Goal: Task Accomplishment & Management: Complete application form

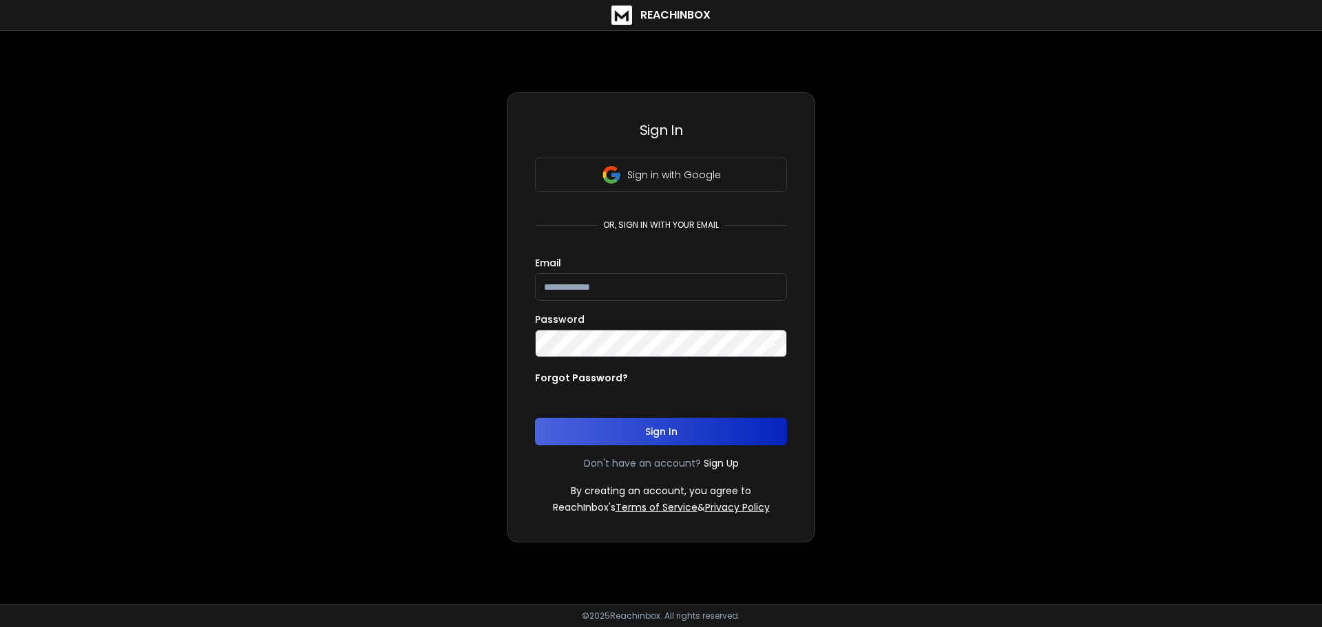
type input "**********"
click at [656, 430] on button "Sign In" at bounding box center [661, 432] width 252 height 28
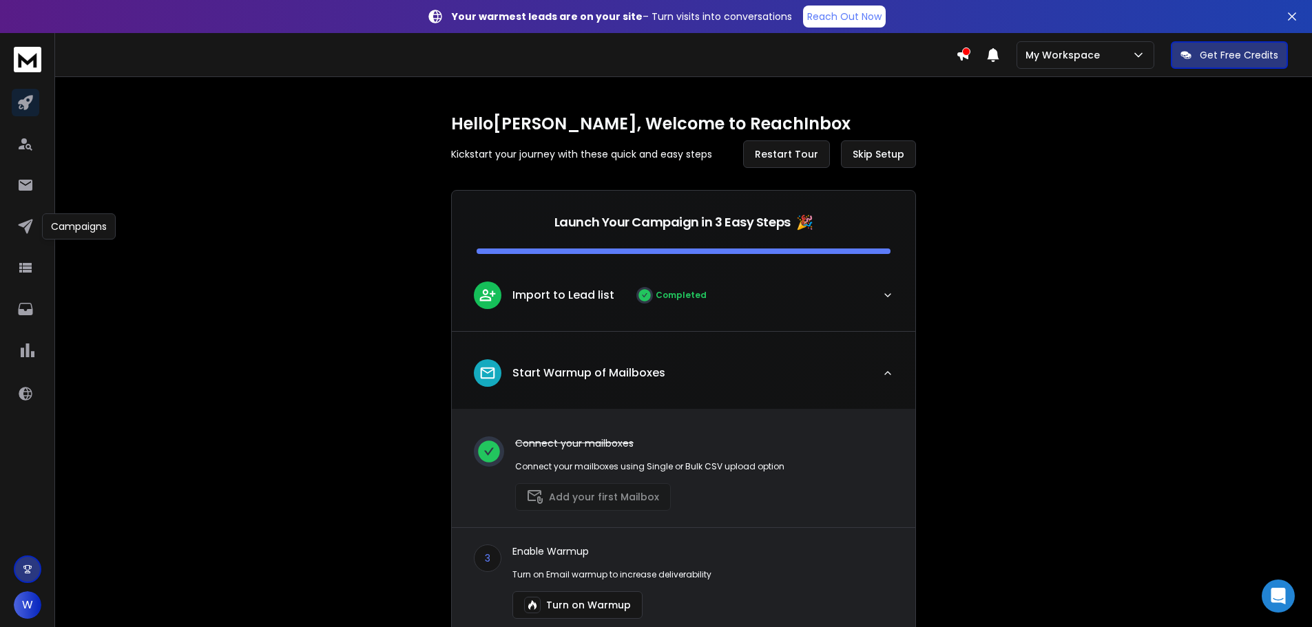
click at [71, 227] on div "Campaigns" at bounding box center [79, 226] width 74 height 26
click at [30, 228] on icon at bounding box center [25, 226] width 17 height 17
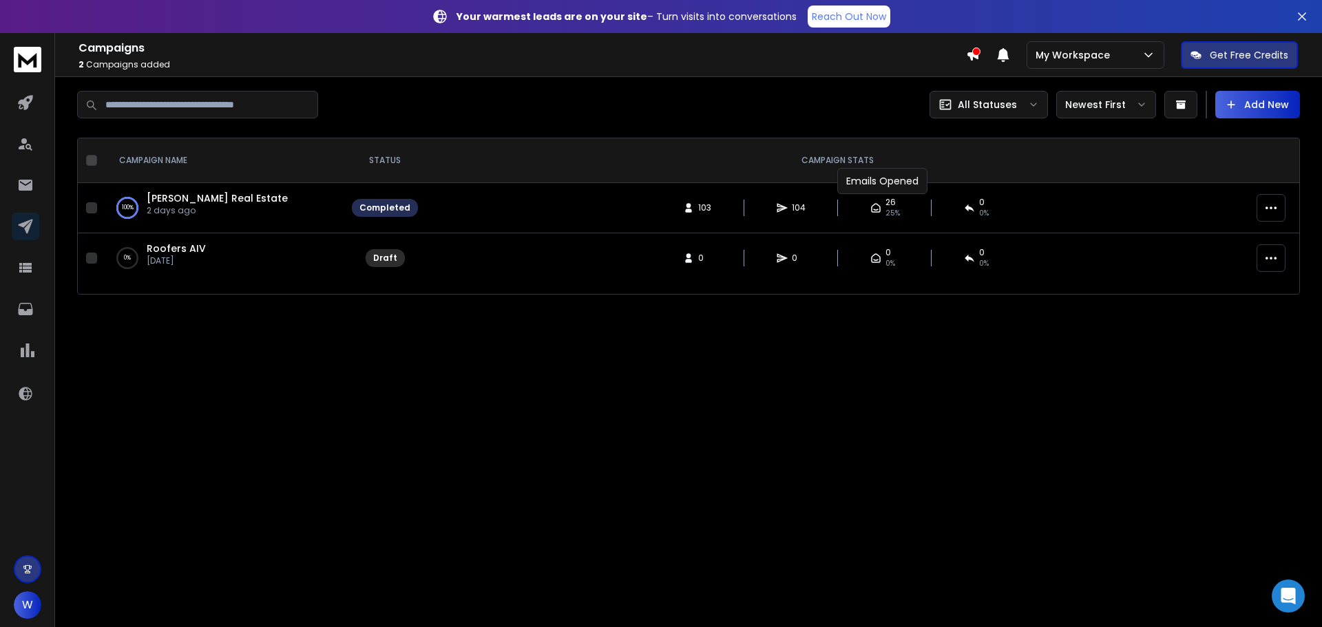
click at [875, 209] on icon at bounding box center [876, 208] width 12 height 12
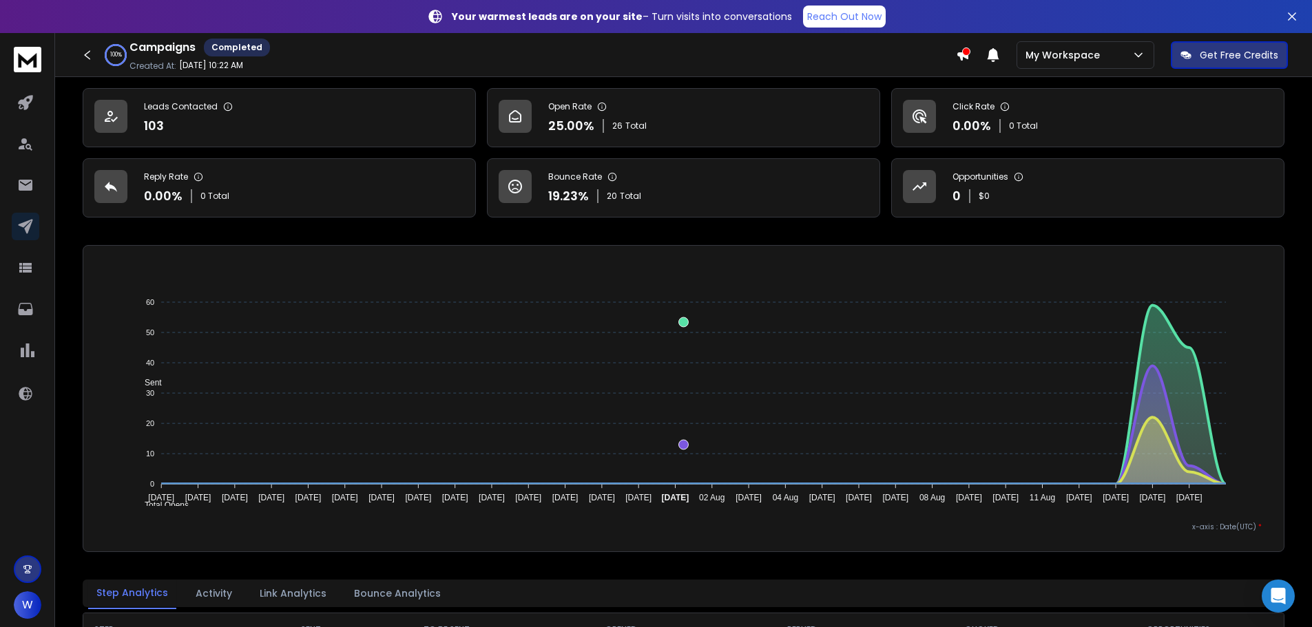
scroll to position [129, 0]
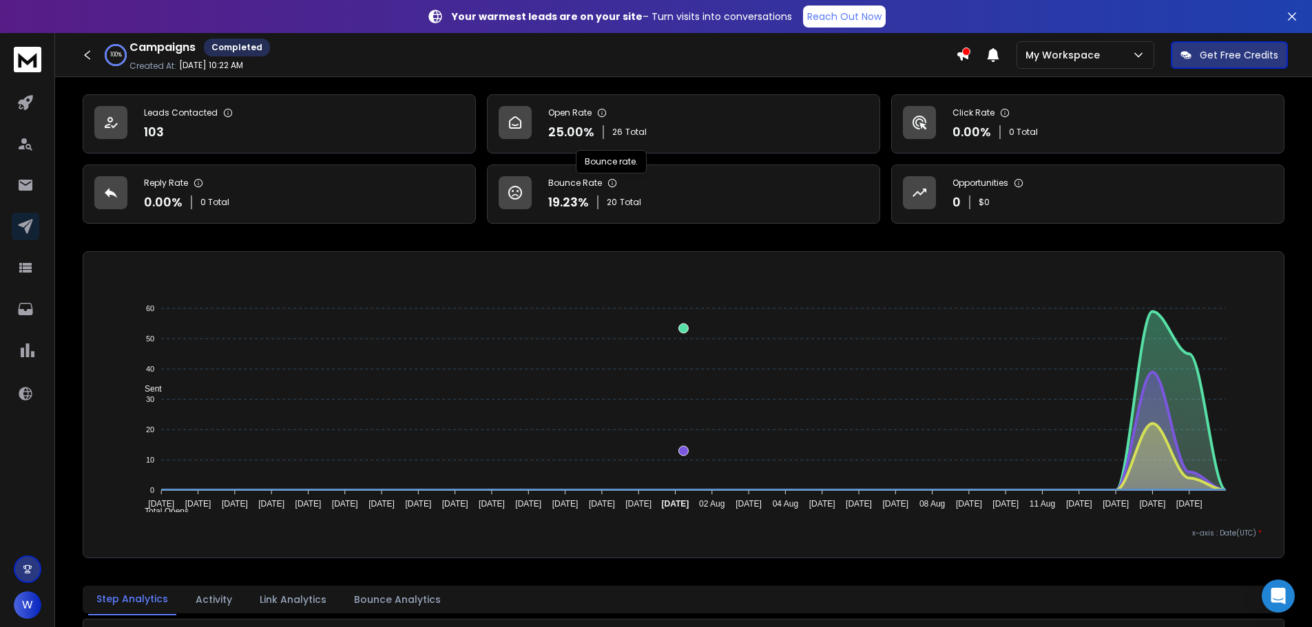
click at [609, 182] on icon at bounding box center [612, 183] width 10 height 10
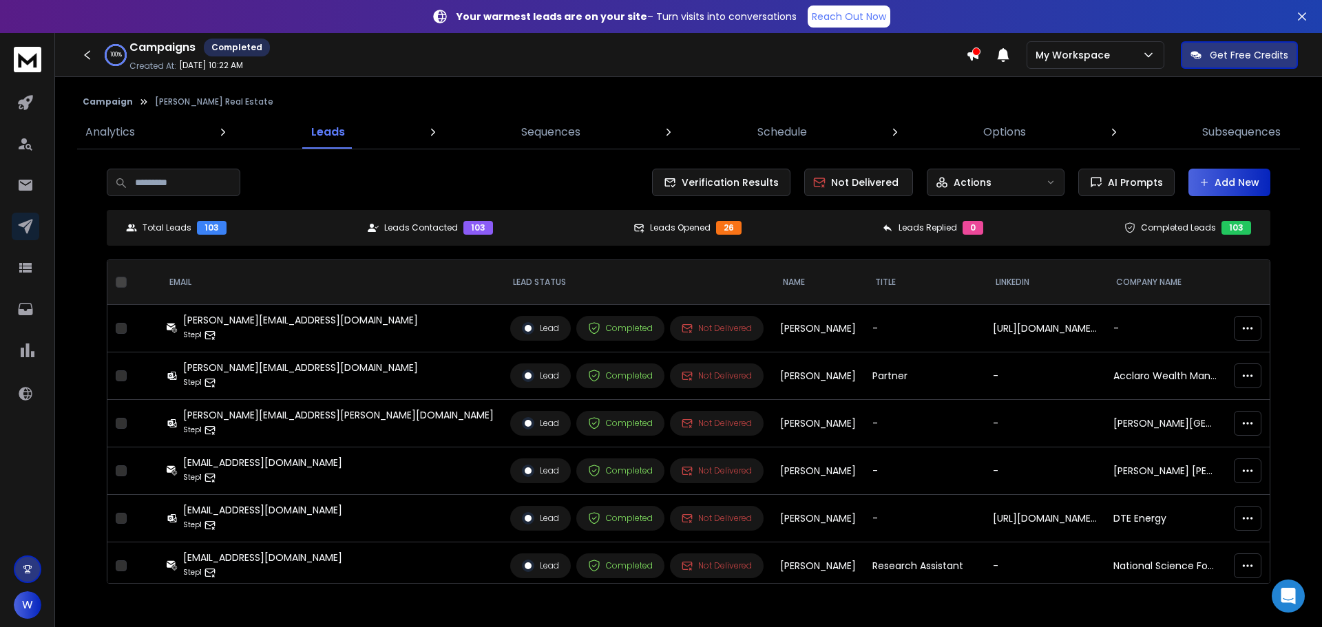
click at [642, 229] on icon at bounding box center [639, 227] width 11 height 11
click at [558, 134] on p "Sequences" at bounding box center [550, 132] width 59 height 17
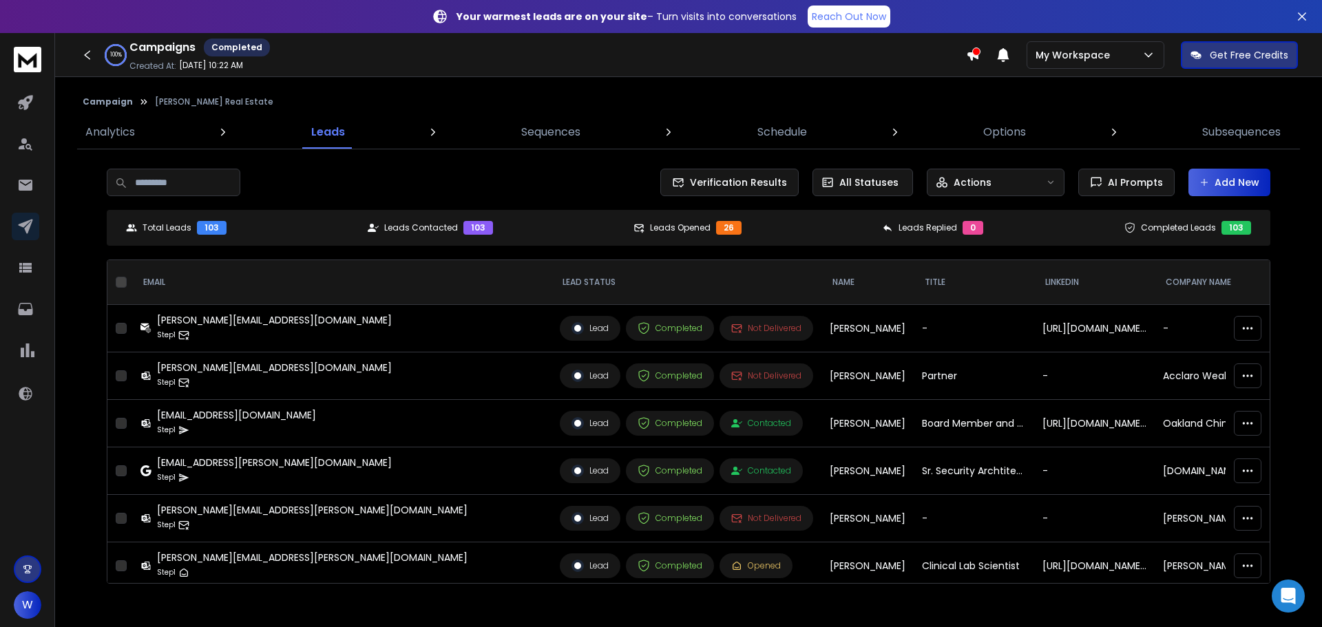
click at [640, 229] on icon at bounding box center [639, 227] width 11 height 11
click at [731, 227] on div "26" at bounding box center [728, 228] width 25 height 14
click at [27, 262] on icon at bounding box center [25, 268] width 17 height 17
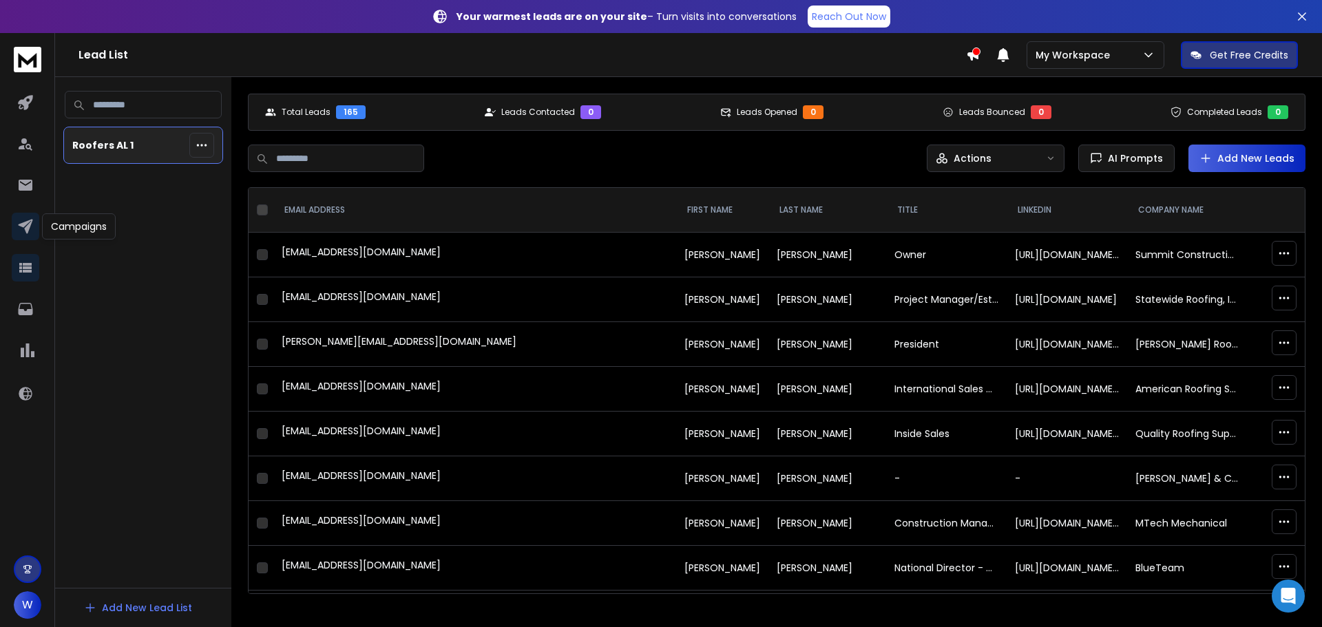
click at [24, 224] on icon at bounding box center [25, 226] width 14 height 14
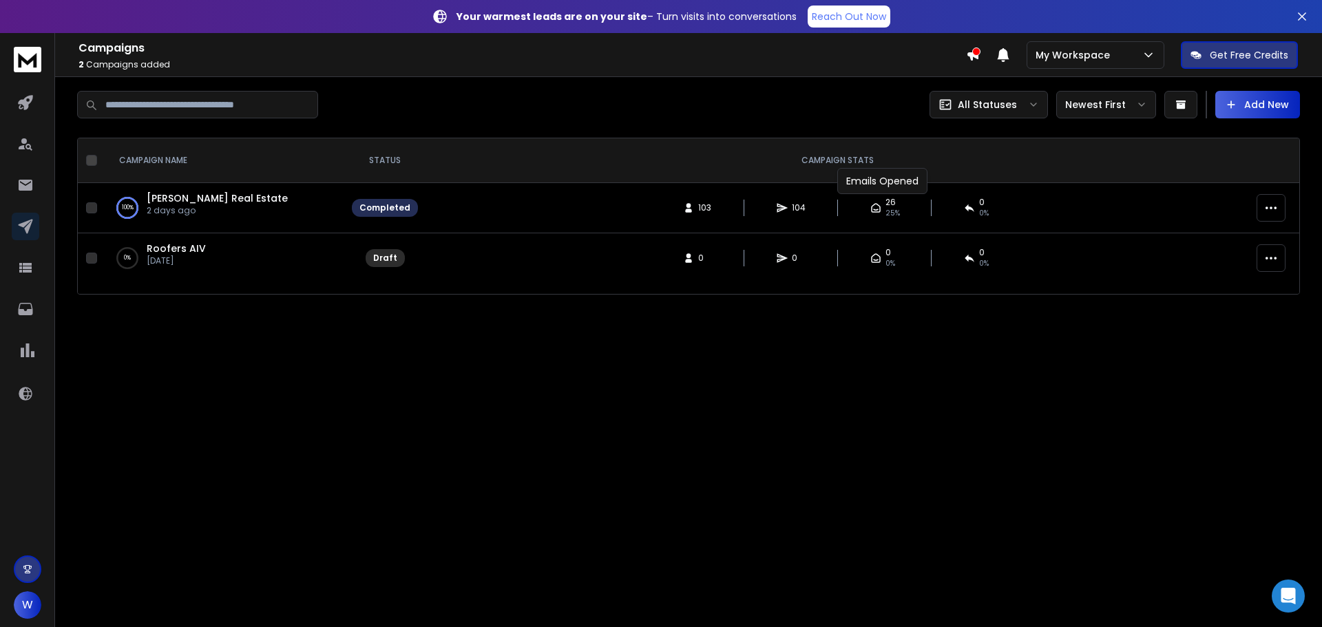
click at [871, 209] on icon at bounding box center [876, 208] width 12 height 12
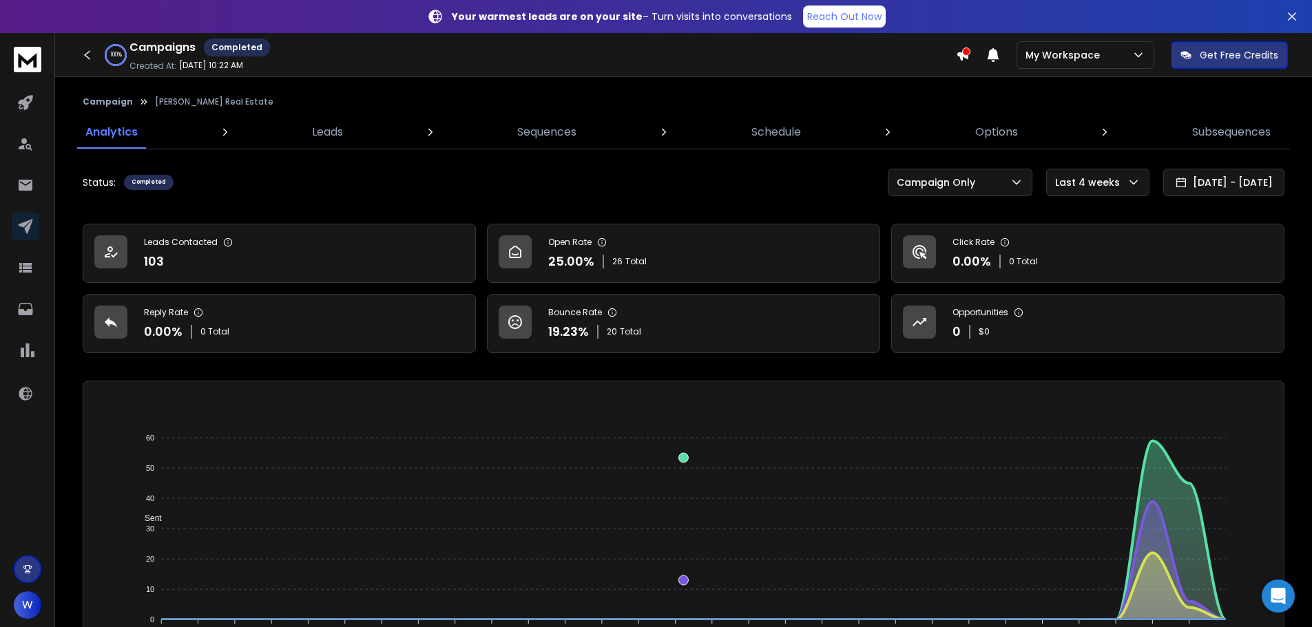
click at [514, 254] on icon at bounding box center [515, 252] width 17 height 17
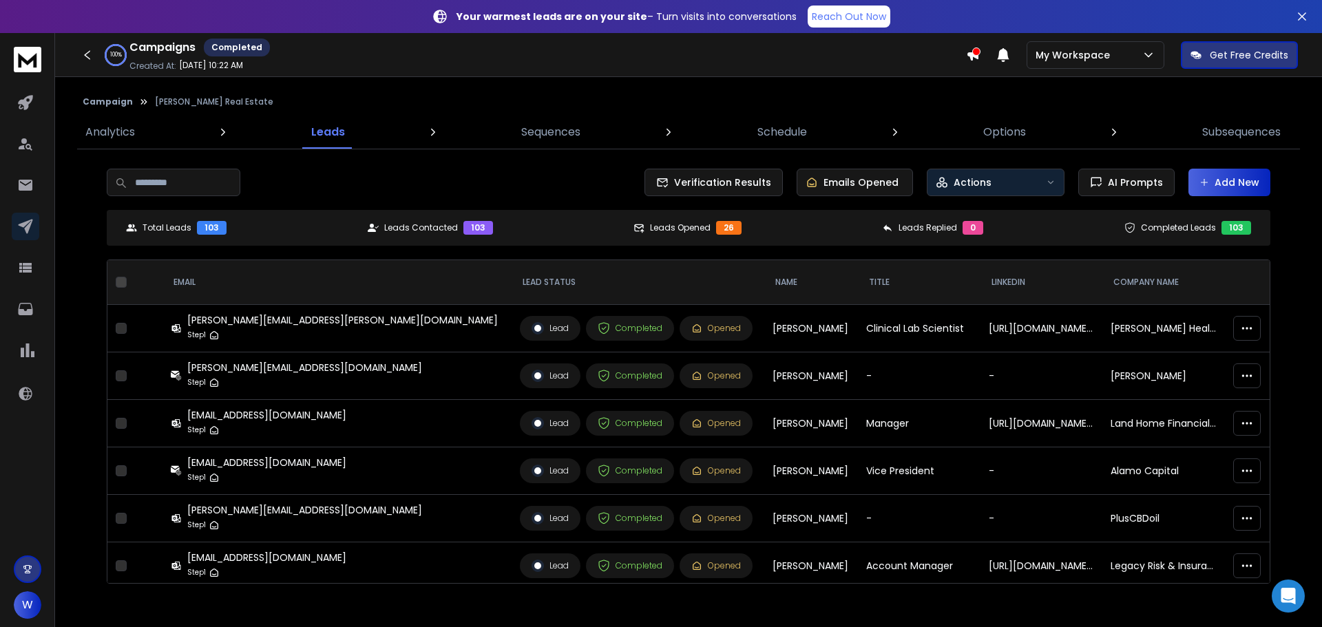
click at [1037, 184] on div "Actions" at bounding box center [988, 183] width 105 height 14
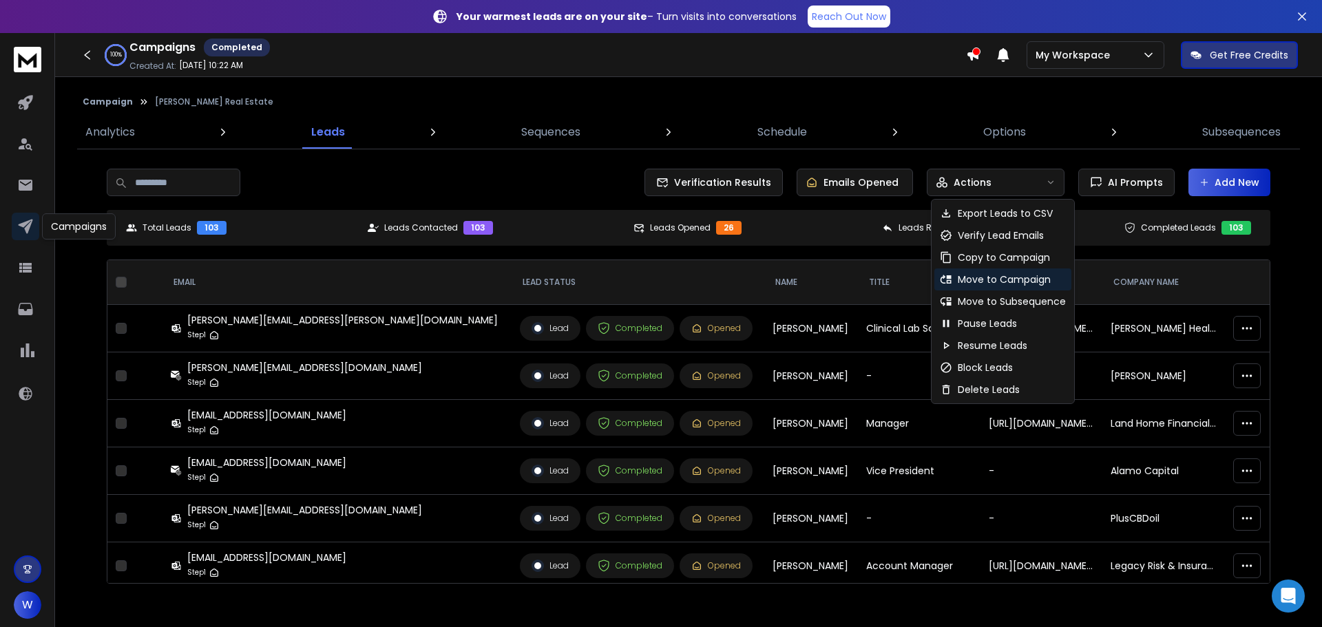
click at [28, 222] on icon at bounding box center [25, 226] width 14 height 14
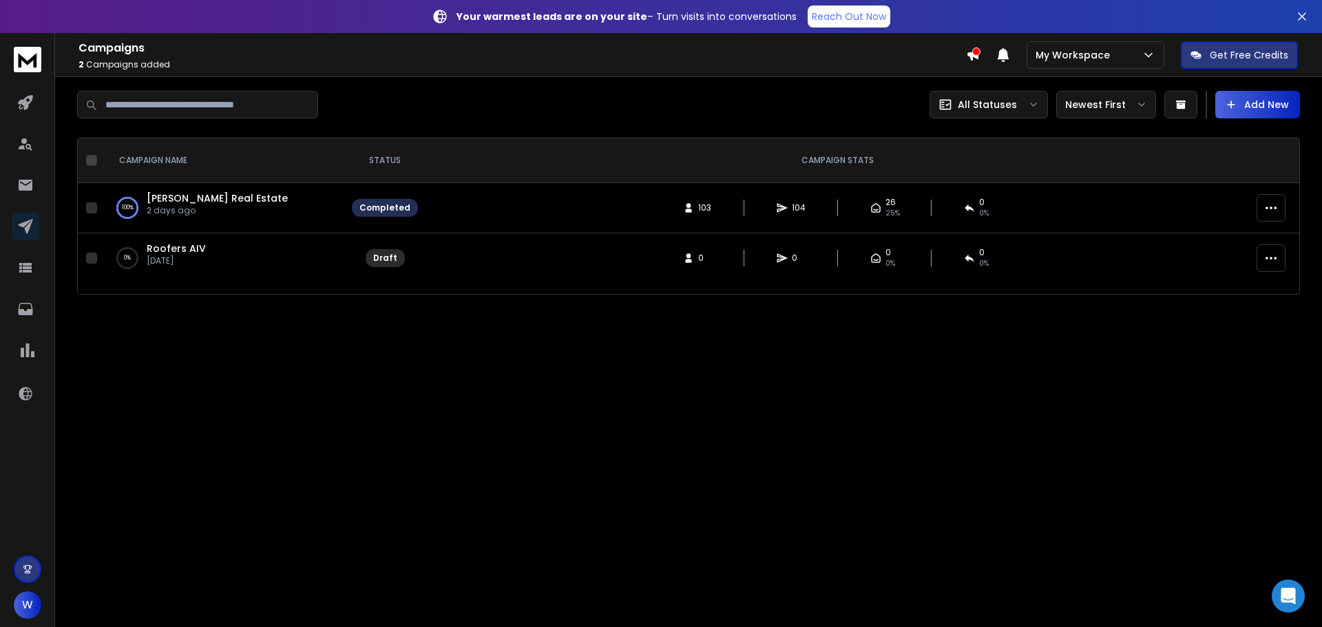
click at [187, 207] on p "2 days ago" at bounding box center [217, 210] width 141 height 11
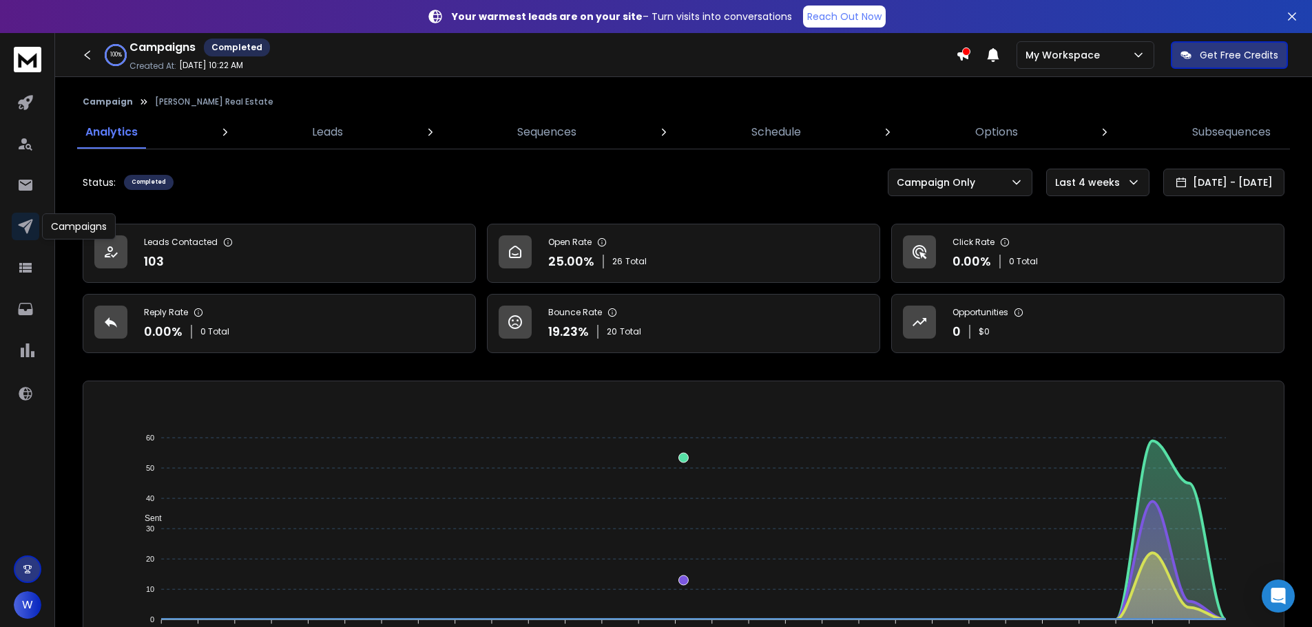
click at [26, 227] on icon at bounding box center [25, 226] width 14 height 14
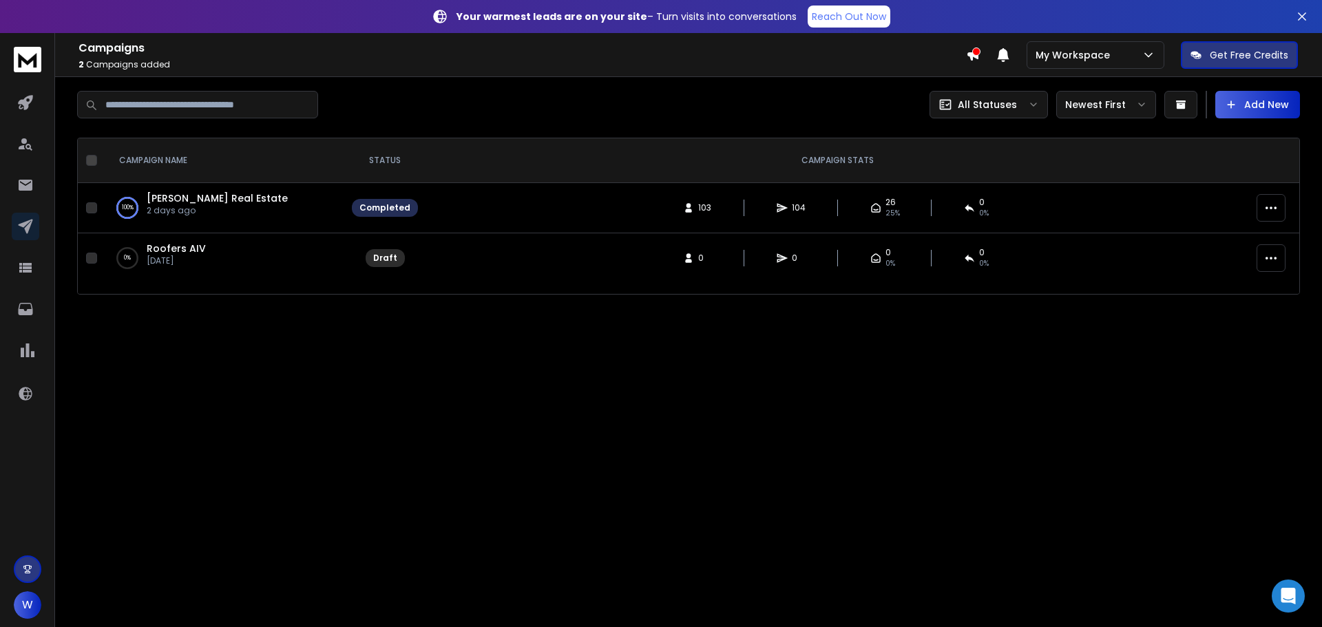
click at [1258, 104] on button "Add New" at bounding box center [1258, 105] width 85 height 28
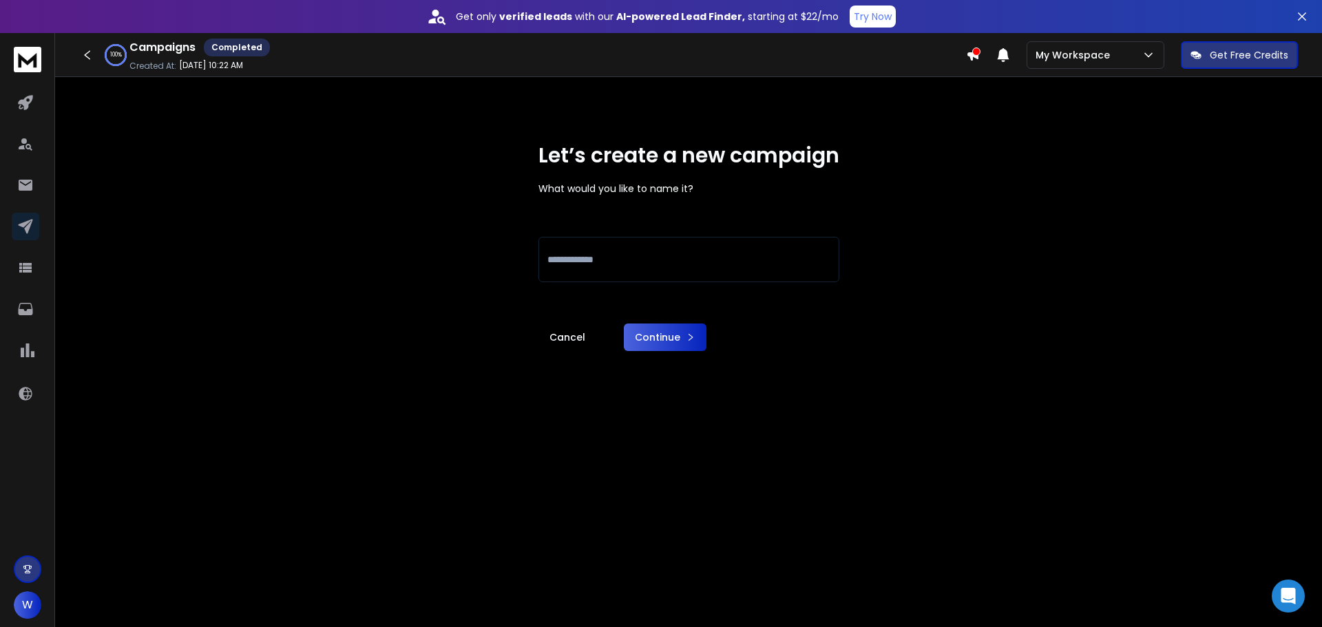
click at [585, 258] on input at bounding box center [689, 259] width 301 height 45
type input "**********"
click at [655, 338] on button "Continue" at bounding box center [665, 338] width 83 height 28
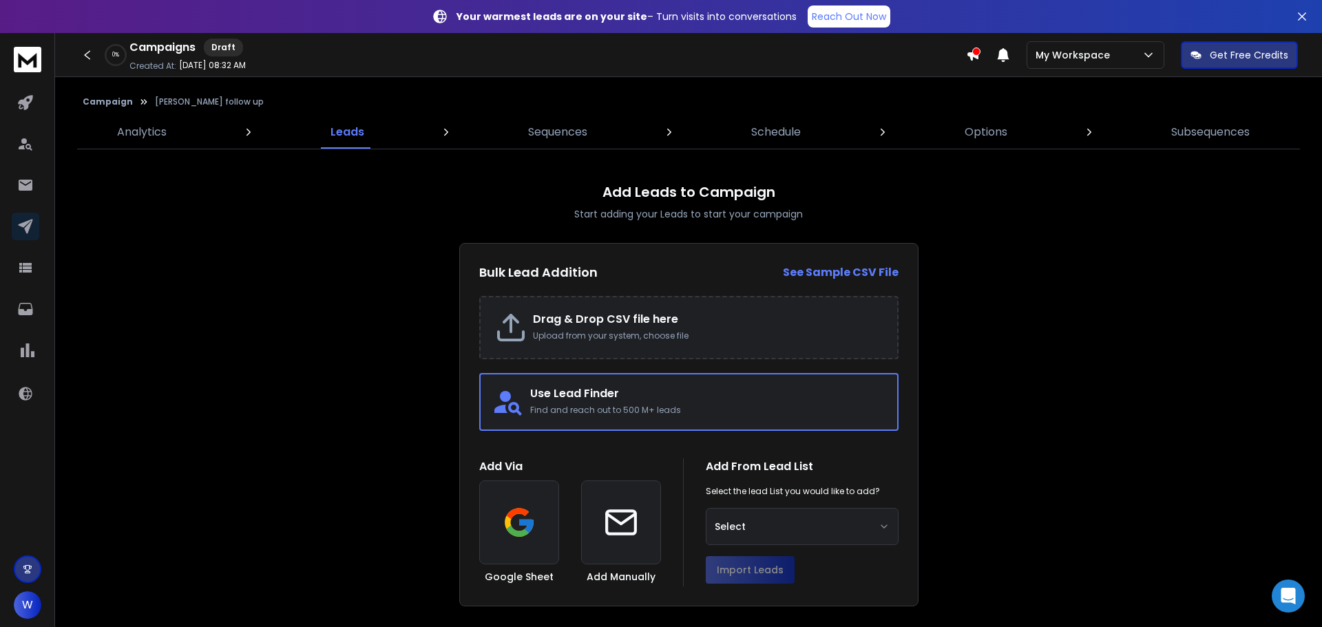
click at [608, 400] on h2 "Use Lead Finder" at bounding box center [708, 394] width 356 height 17
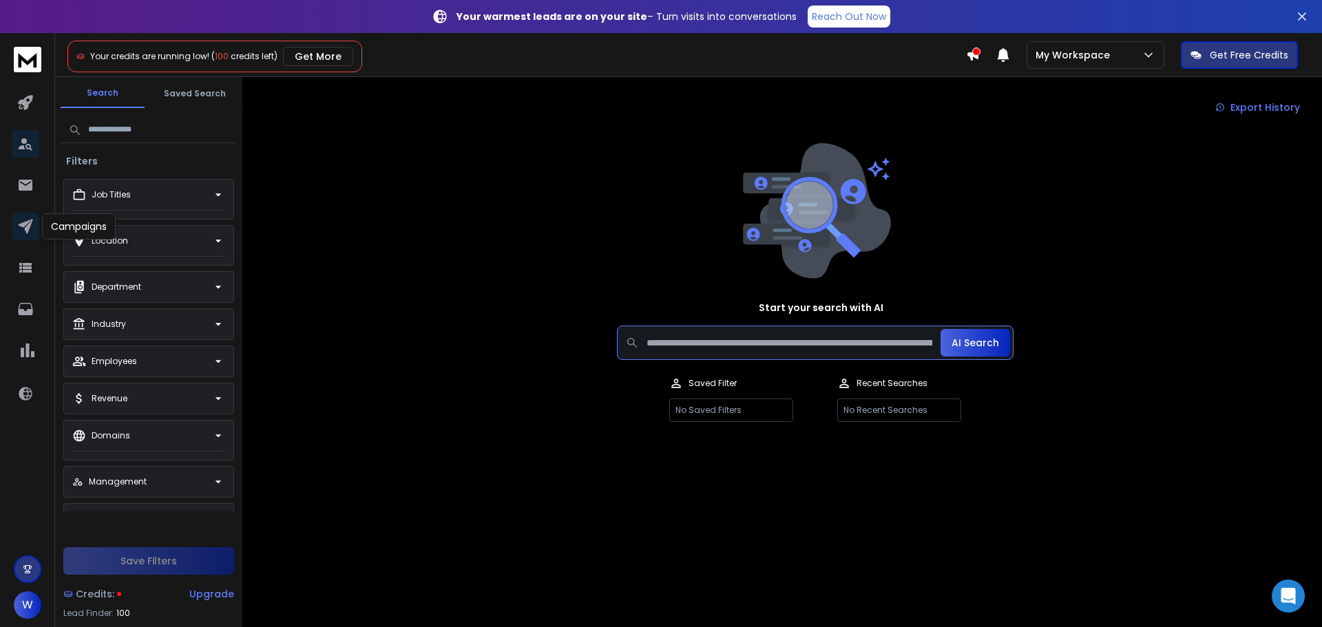
click at [28, 227] on icon at bounding box center [25, 226] width 14 height 14
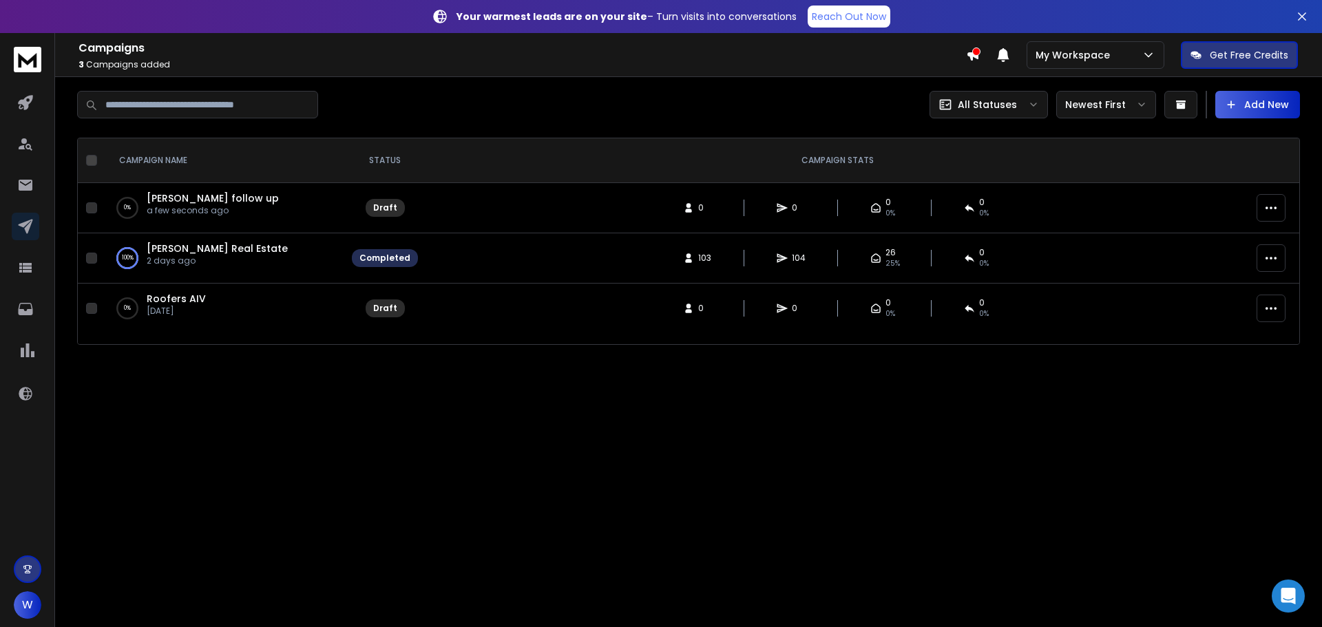
click at [183, 207] on p "a few seconds ago" at bounding box center [213, 210] width 132 height 11
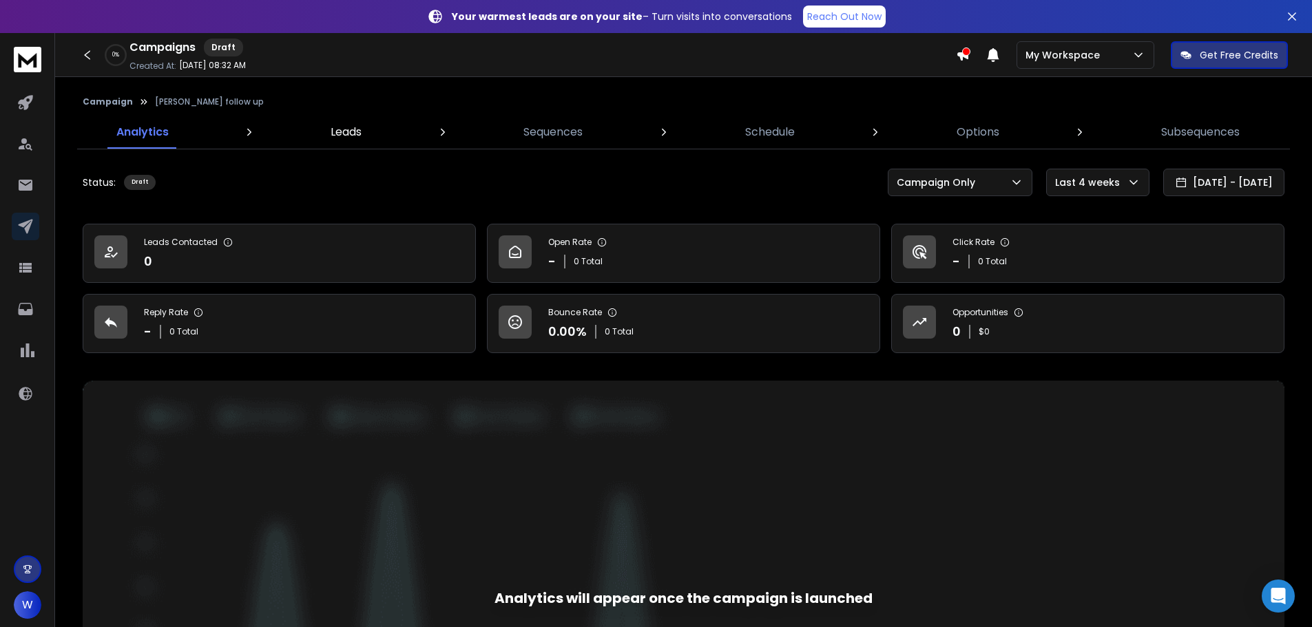
click at [348, 130] on p "Leads" at bounding box center [346, 132] width 31 height 17
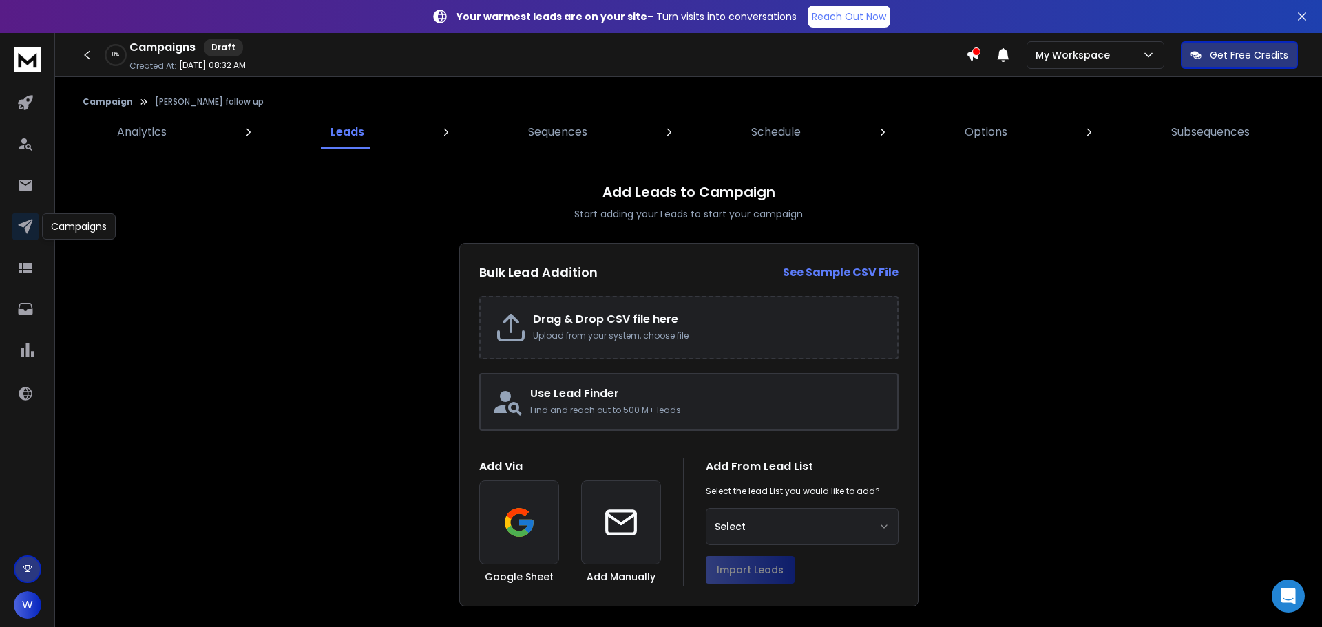
click at [28, 224] on icon at bounding box center [25, 226] width 17 height 17
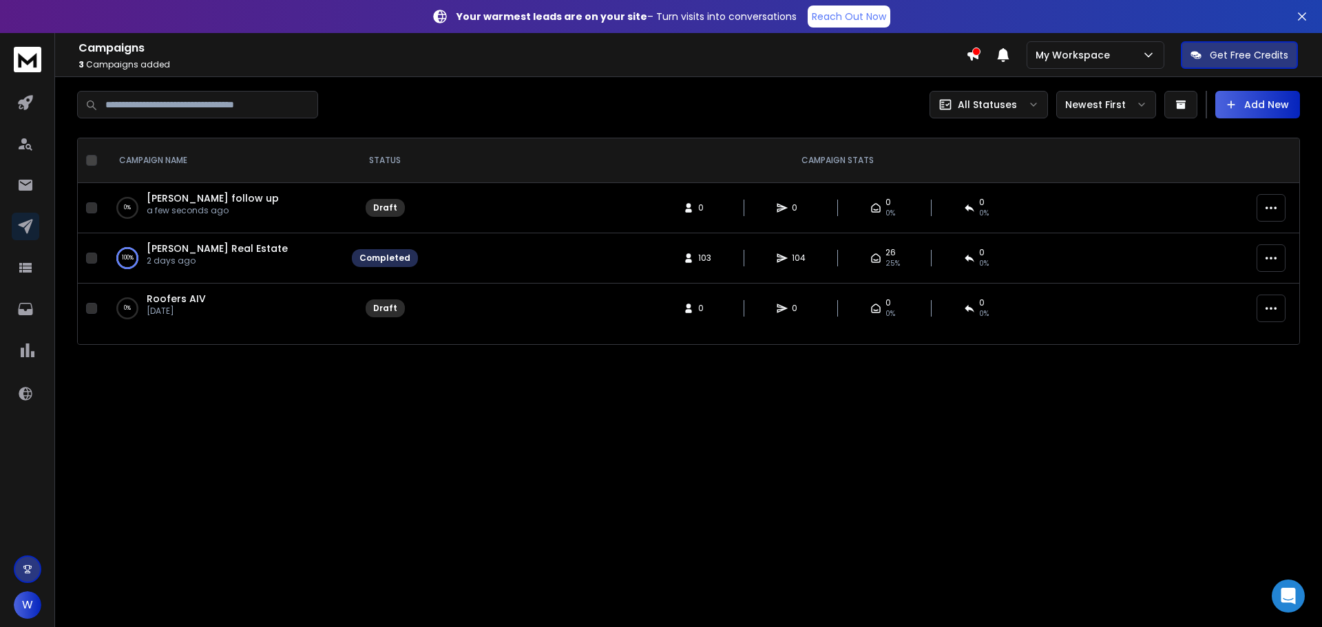
click at [229, 257] on p "2 days ago" at bounding box center [217, 261] width 141 height 11
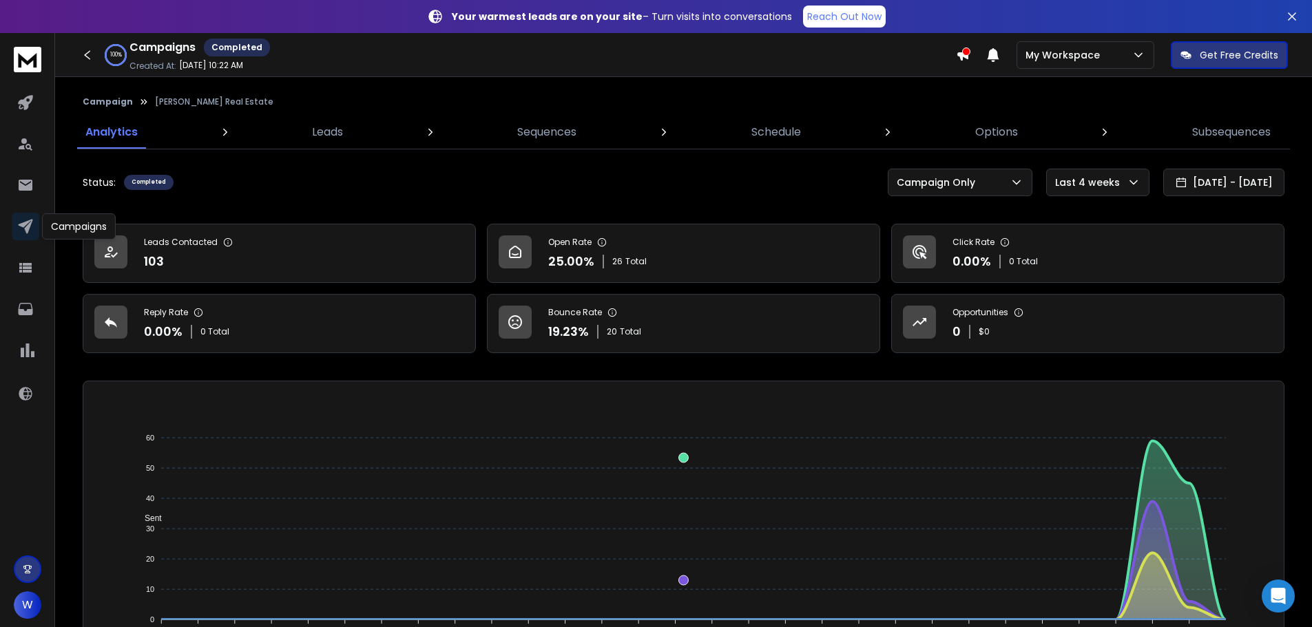
click at [27, 227] on icon at bounding box center [25, 226] width 14 height 14
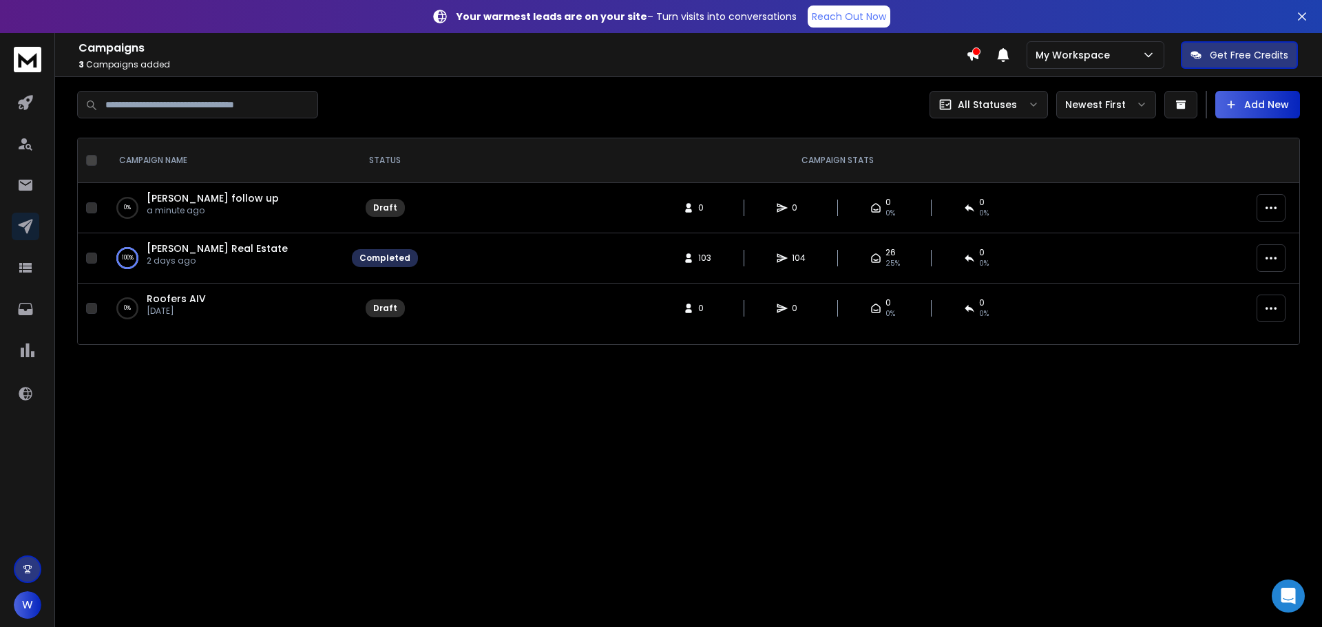
click at [379, 207] on div "Draft" at bounding box center [385, 207] width 24 height 11
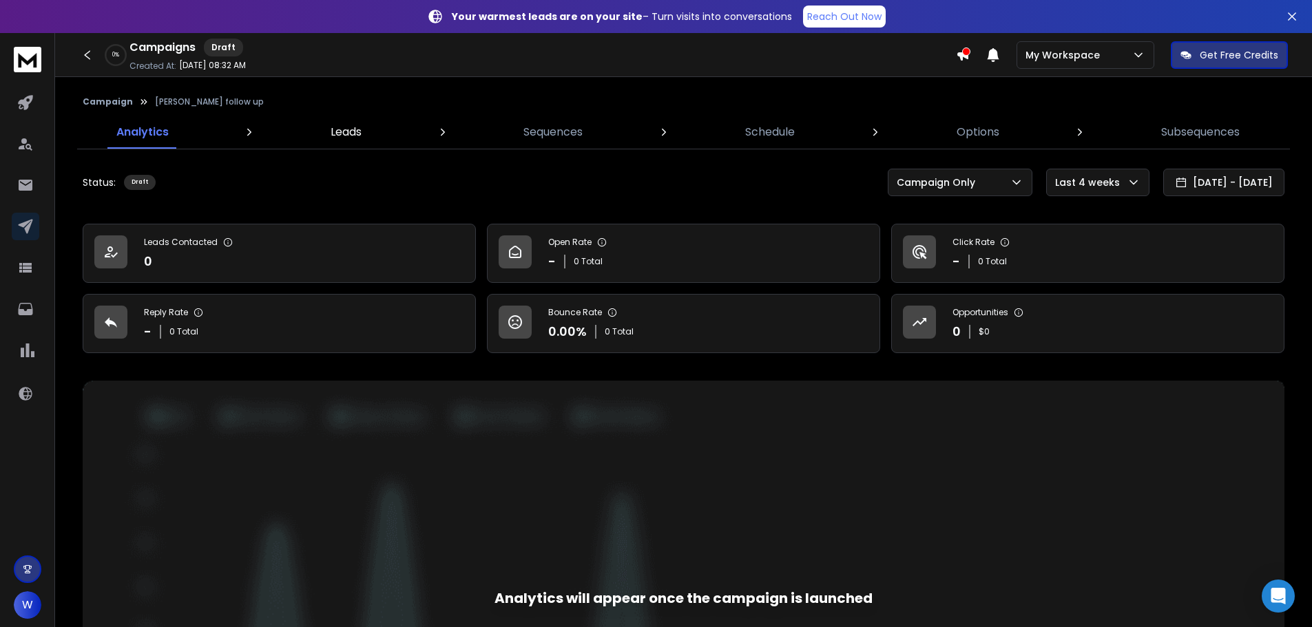
click at [368, 133] on link "Leads" at bounding box center [346, 132] width 48 height 33
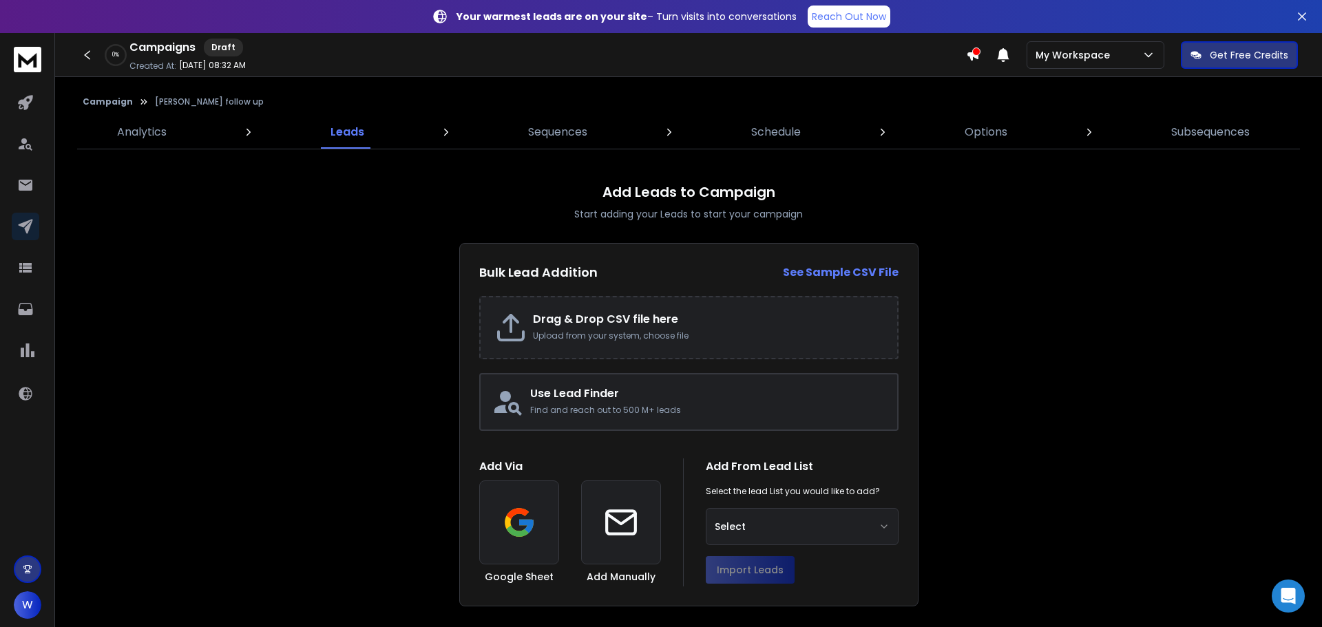
click at [786, 519] on button "Select" at bounding box center [802, 526] width 193 height 37
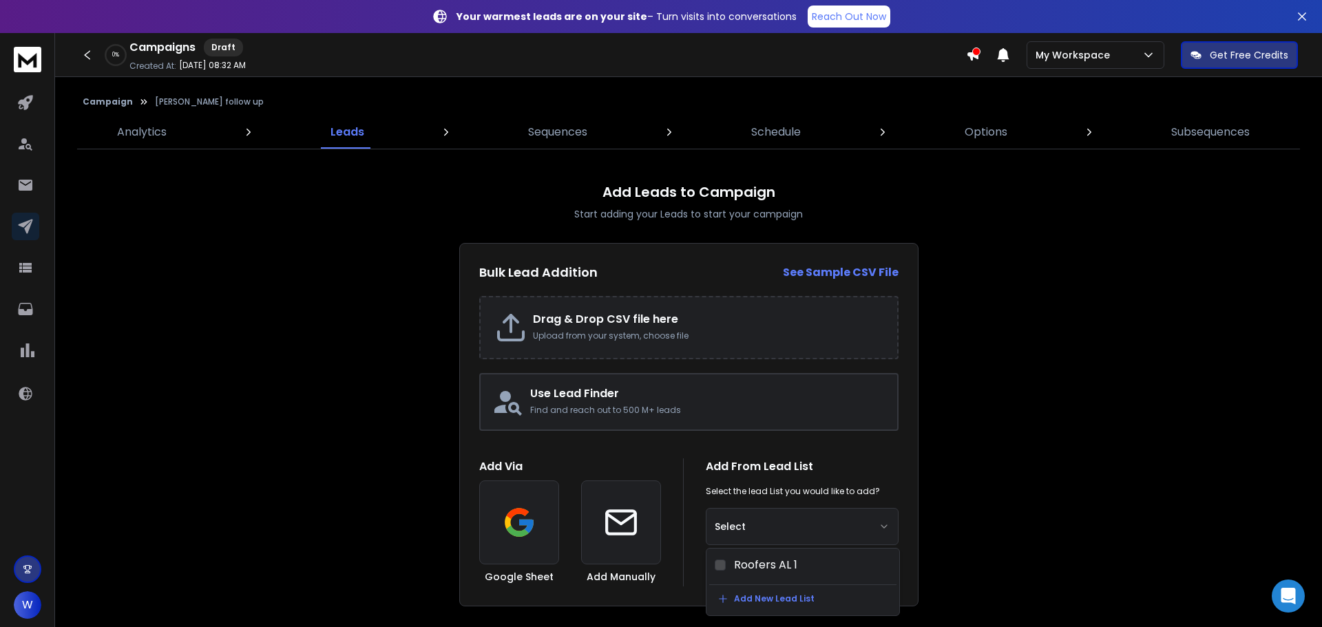
click at [779, 598] on p "Add New Lead List" at bounding box center [774, 599] width 81 height 11
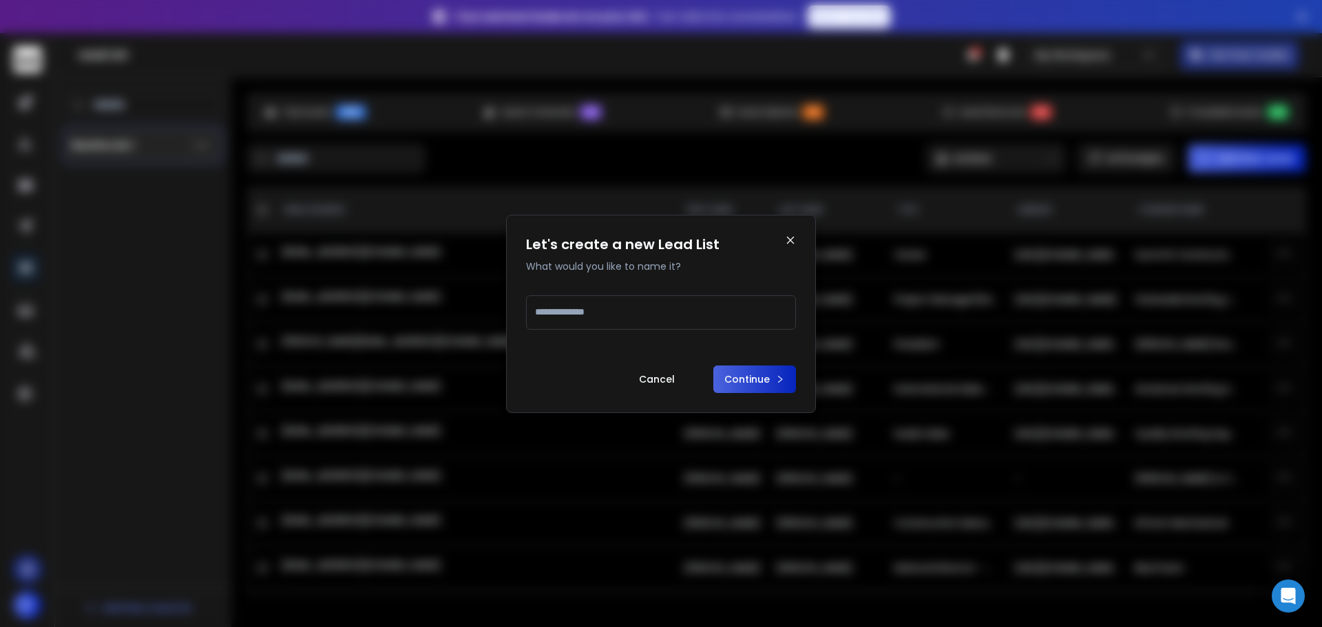
click at [585, 311] on input at bounding box center [661, 312] width 270 height 34
type input "**********"
click at [742, 377] on button "Continue" at bounding box center [754, 380] width 83 height 28
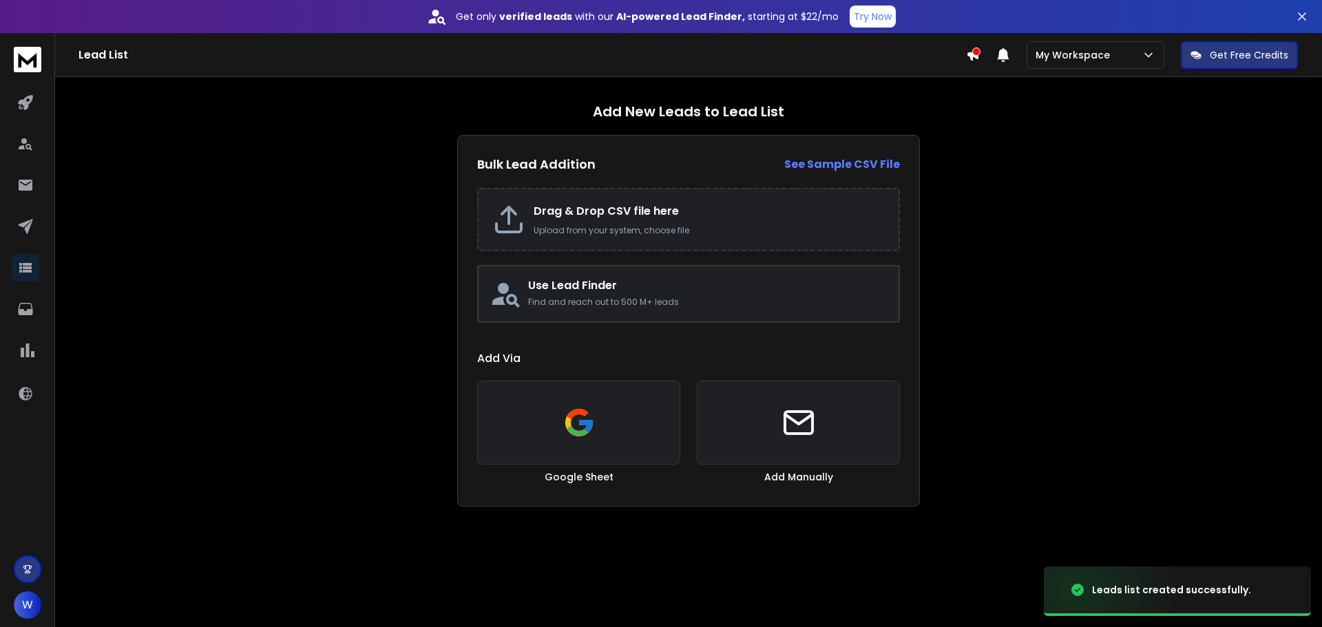
click at [585, 218] on h2 "Drag & Drop CSV file here" at bounding box center [709, 211] width 351 height 17
type input "**********"
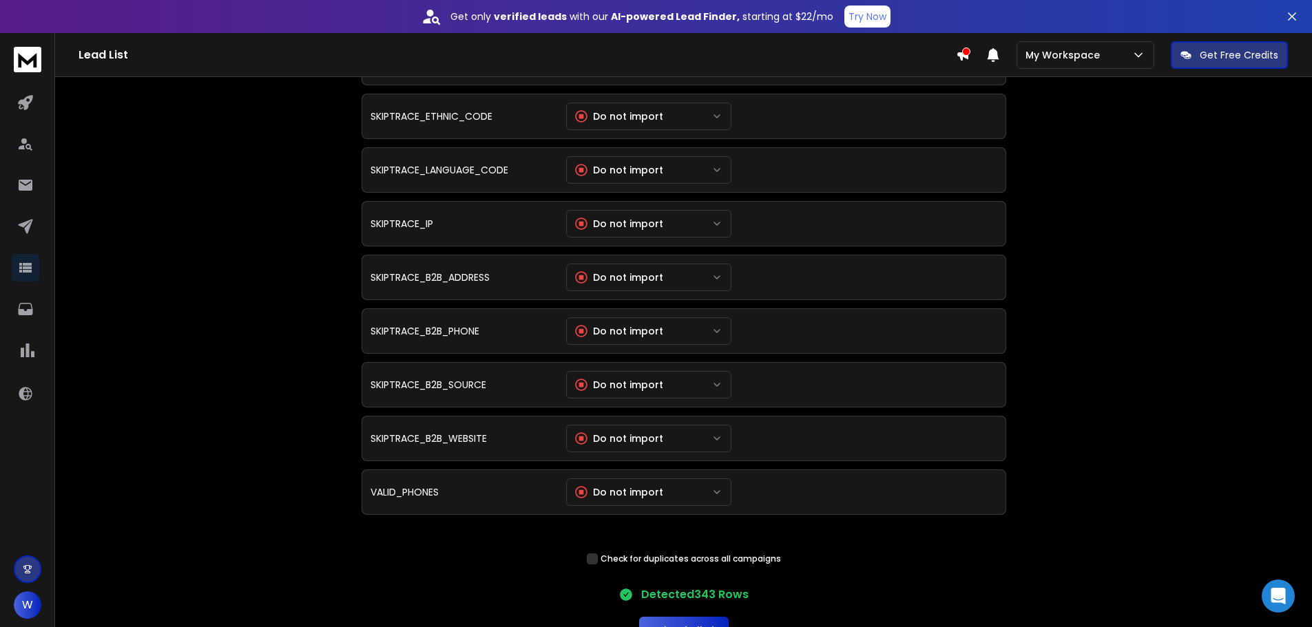
scroll to position [3830, 0]
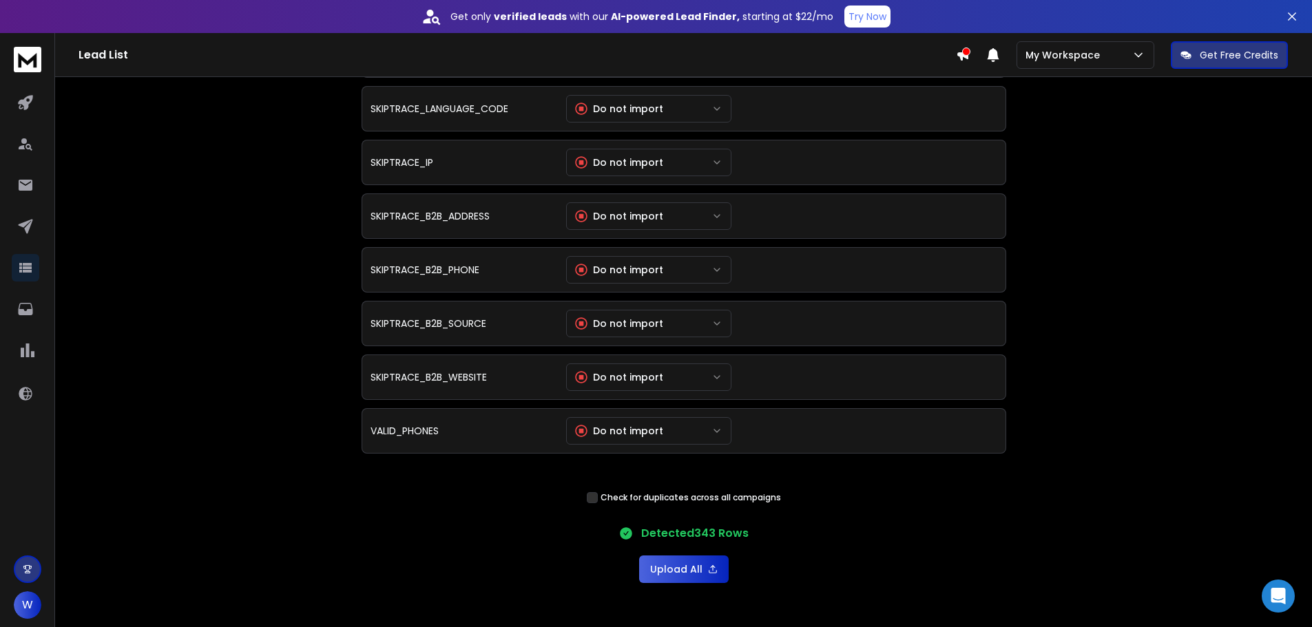
click at [686, 570] on button "Upload All" at bounding box center [684, 570] width 90 height 28
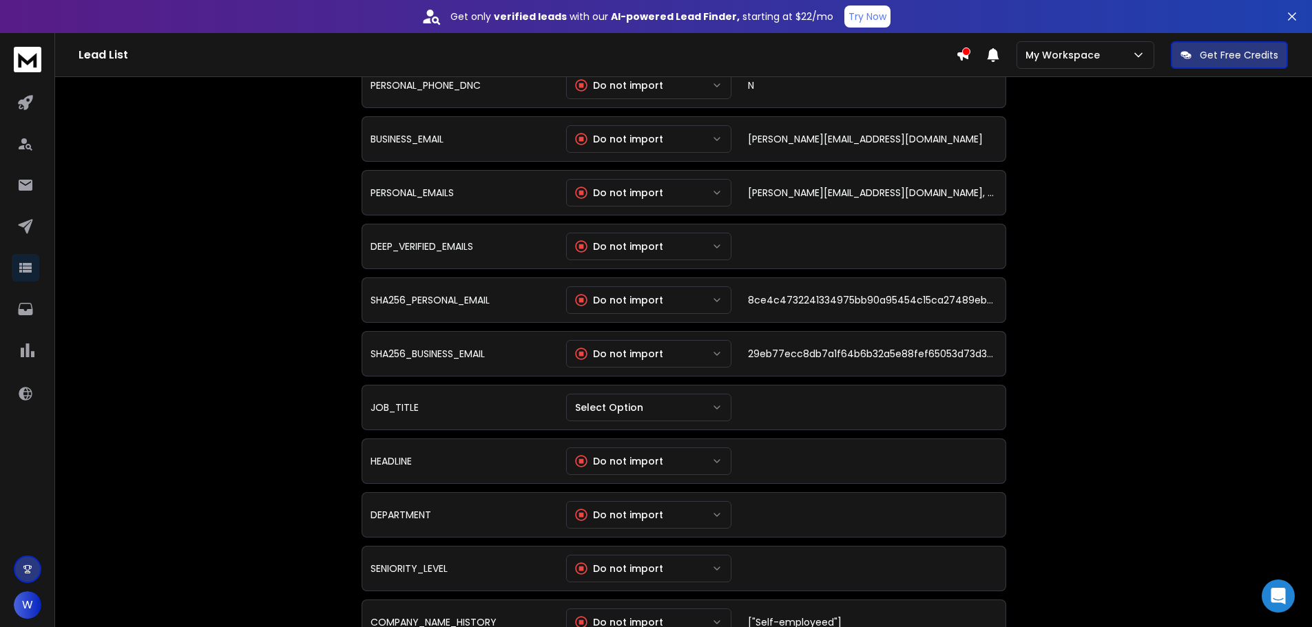
scroll to position [1401, 0]
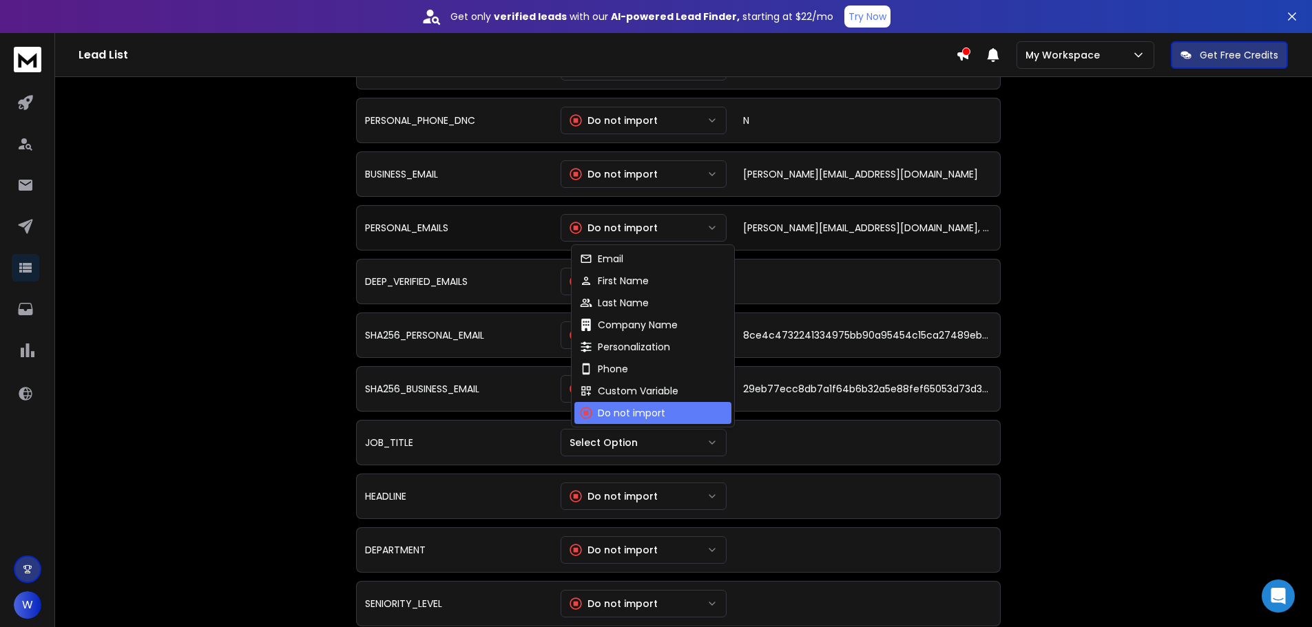
click at [713, 225] on icon "button" at bounding box center [712, 227] width 11 height 11
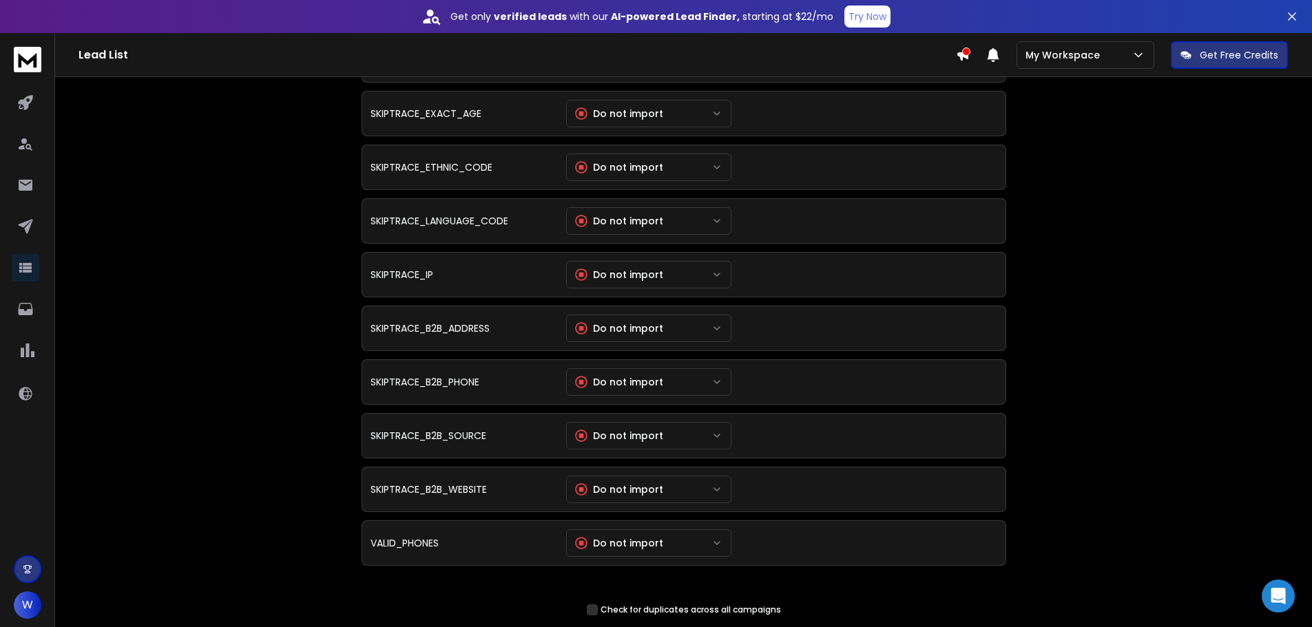
scroll to position [3830, 0]
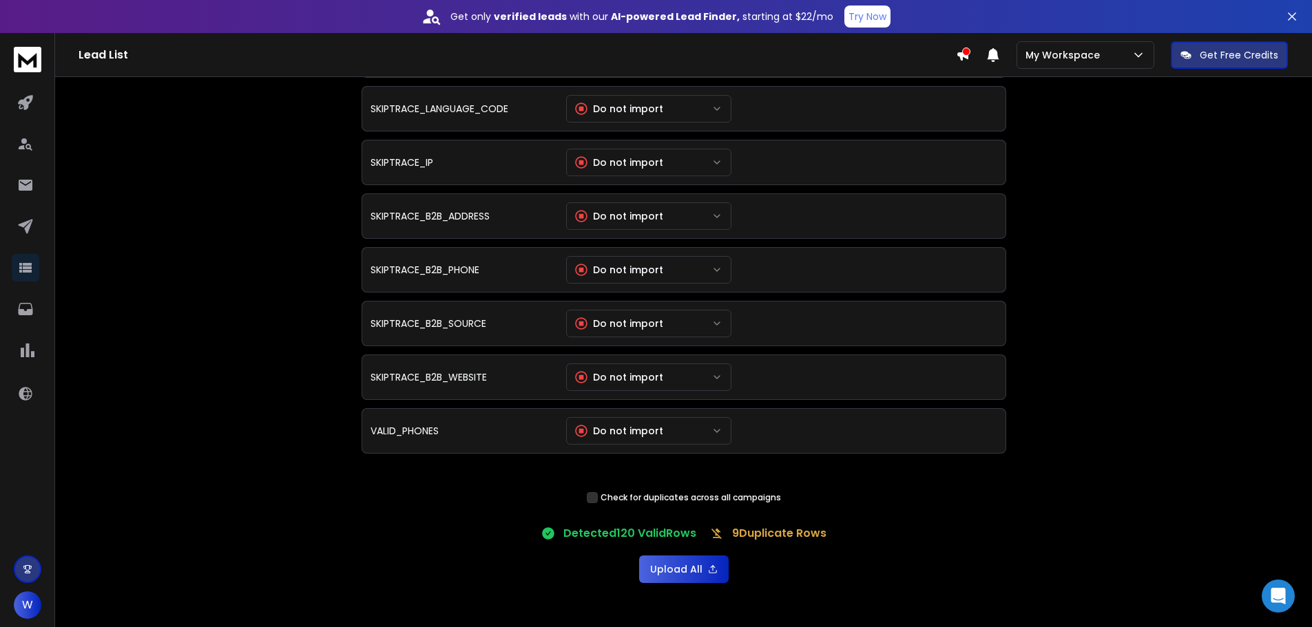
click at [680, 570] on button "Upload All" at bounding box center [684, 570] width 90 height 28
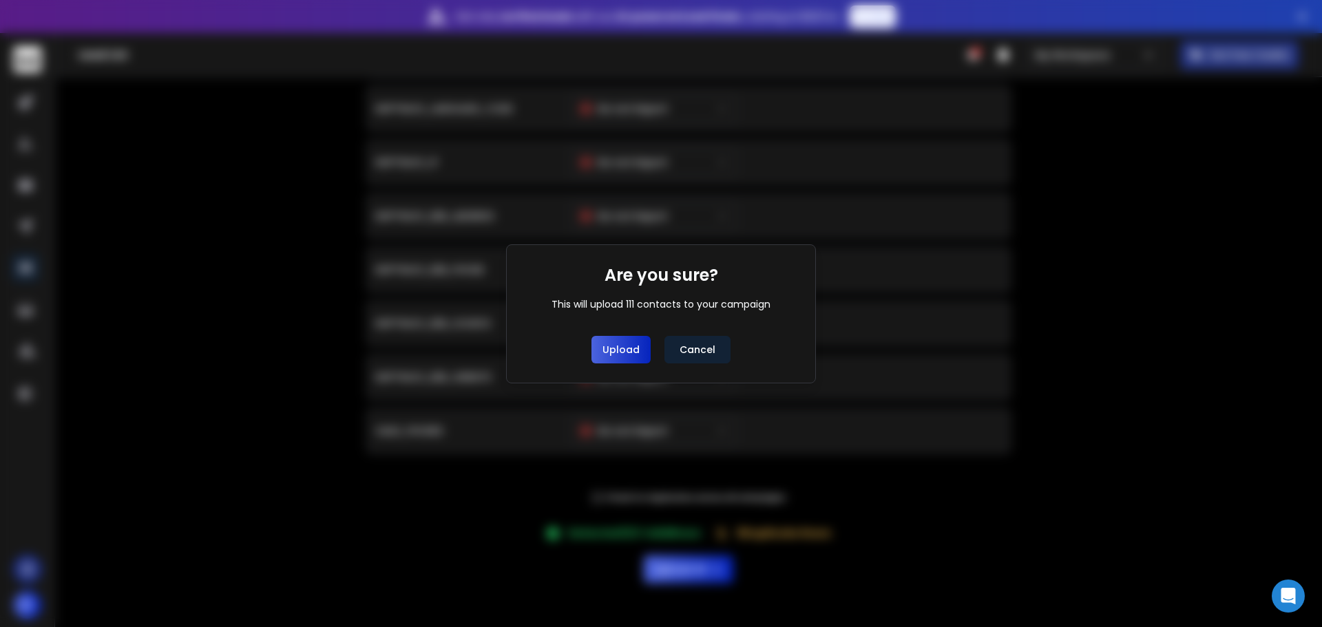
click at [623, 349] on button "Upload" at bounding box center [621, 350] width 59 height 28
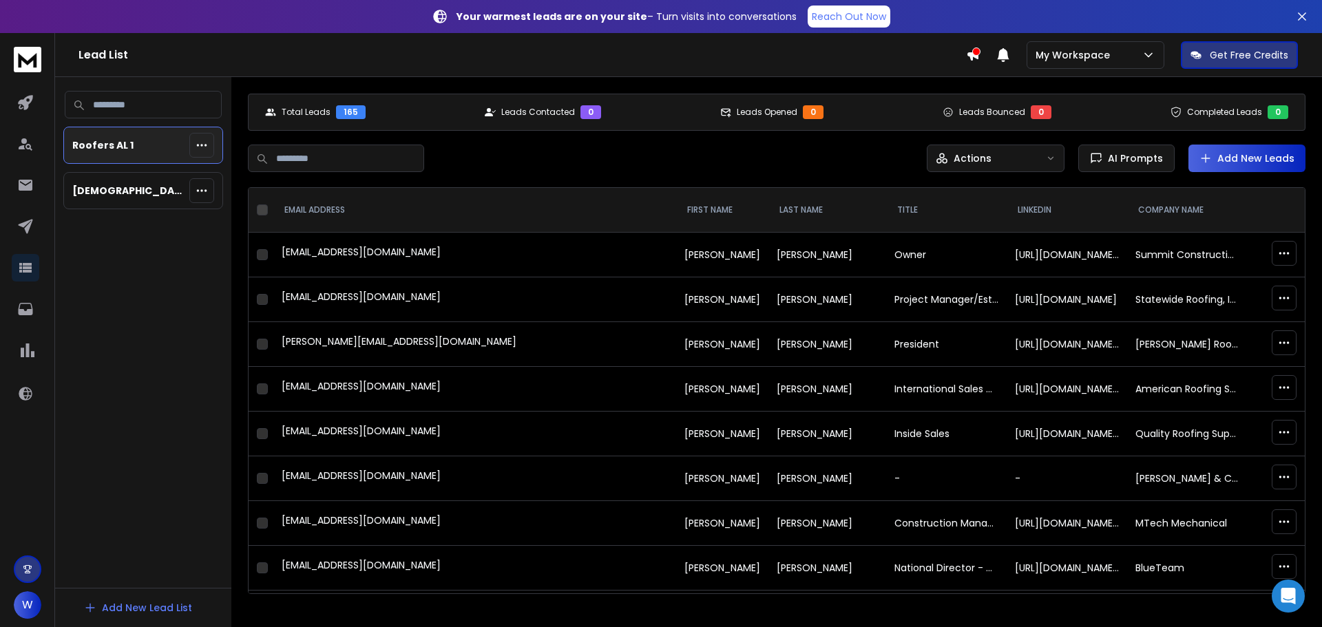
click at [125, 192] on p "Christna RE 2" at bounding box center [128, 191] width 112 height 14
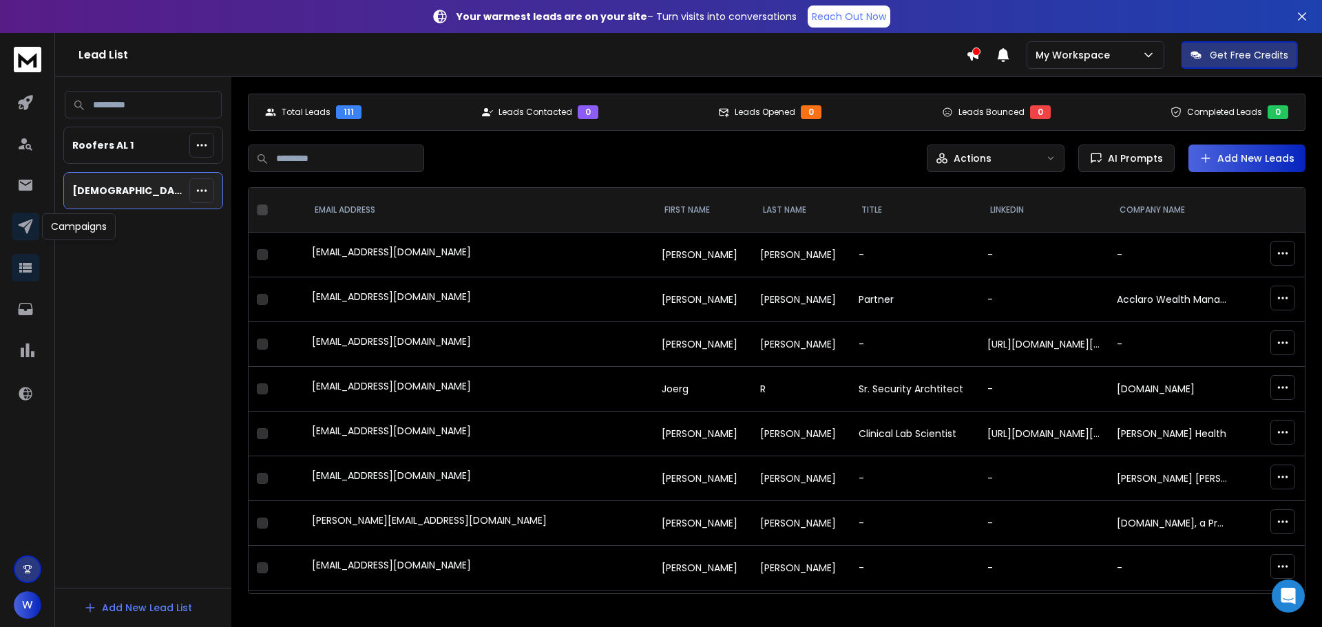
click at [25, 226] on icon at bounding box center [25, 226] width 14 height 14
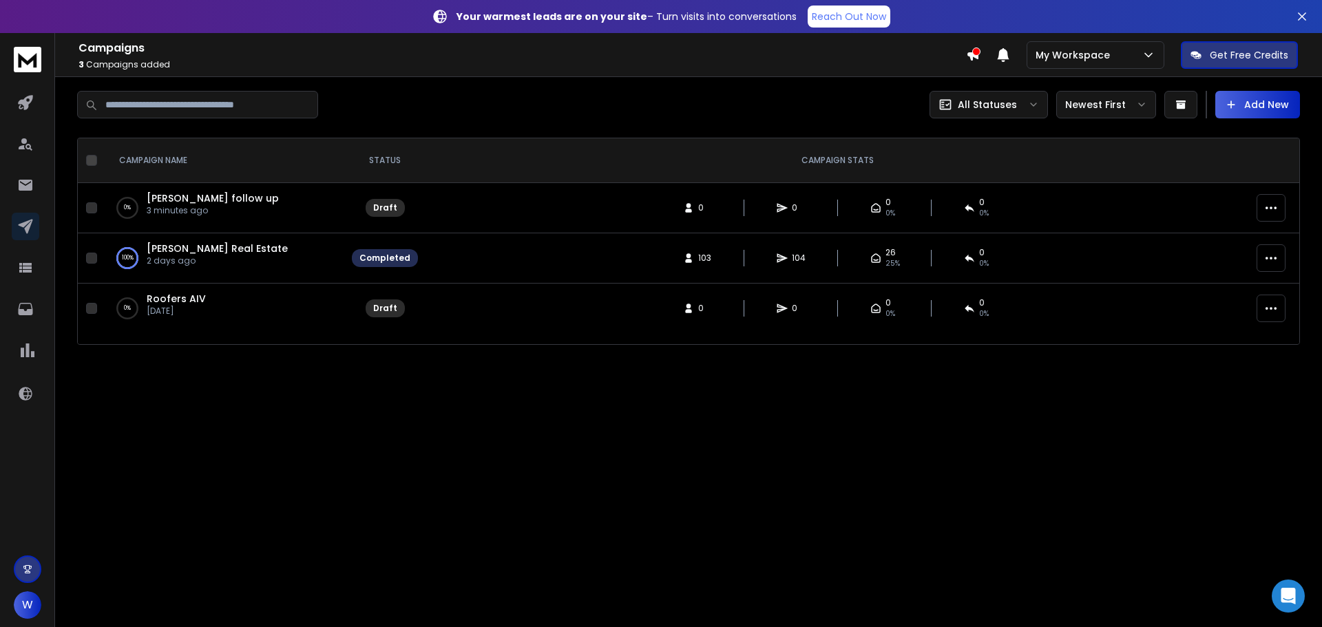
click at [198, 200] on span "Christina follow up" at bounding box center [213, 198] width 132 height 14
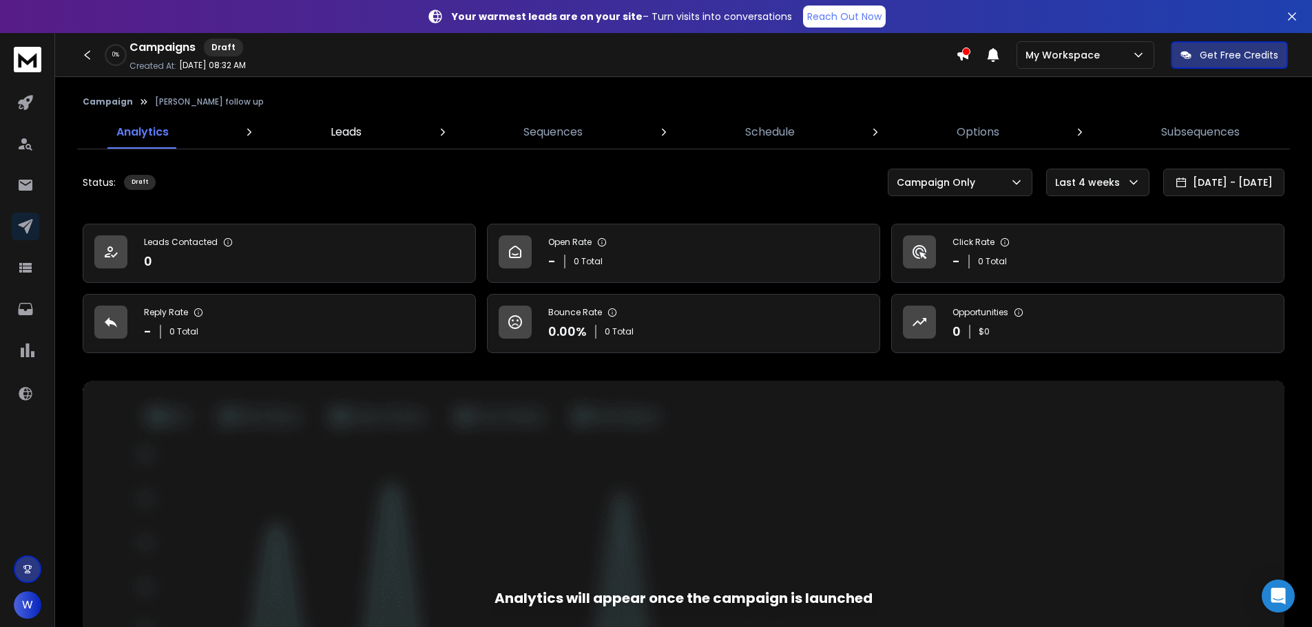
click at [355, 134] on p "Leads" at bounding box center [346, 132] width 31 height 17
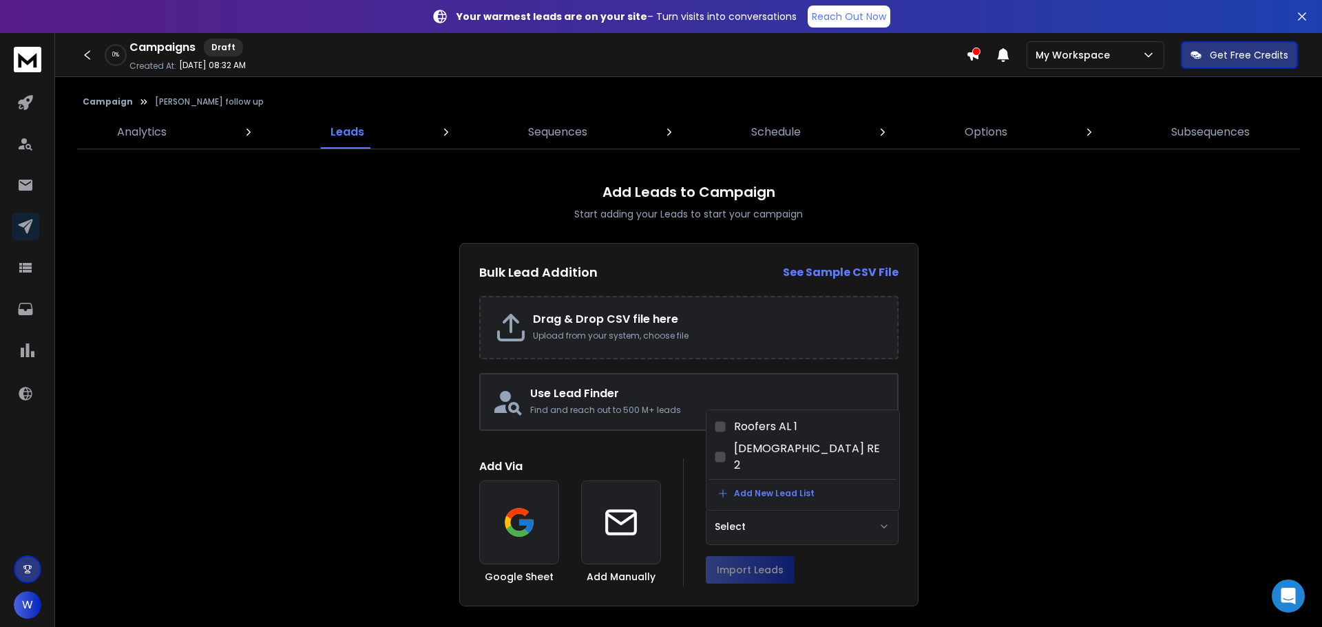
click at [751, 523] on button "Select" at bounding box center [802, 526] width 193 height 37
click at [764, 454] on div "Christna RE 2" at bounding box center [808, 457] width 149 height 33
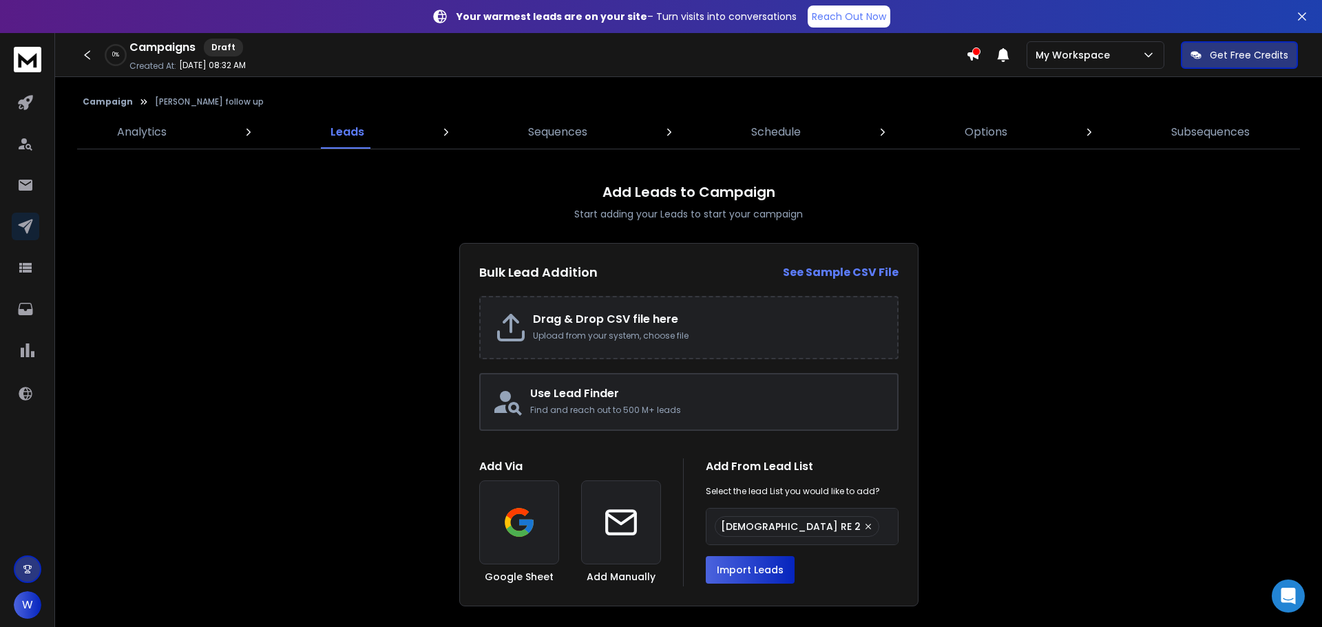
click at [760, 570] on button "Import Leads" at bounding box center [750, 570] width 89 height 28
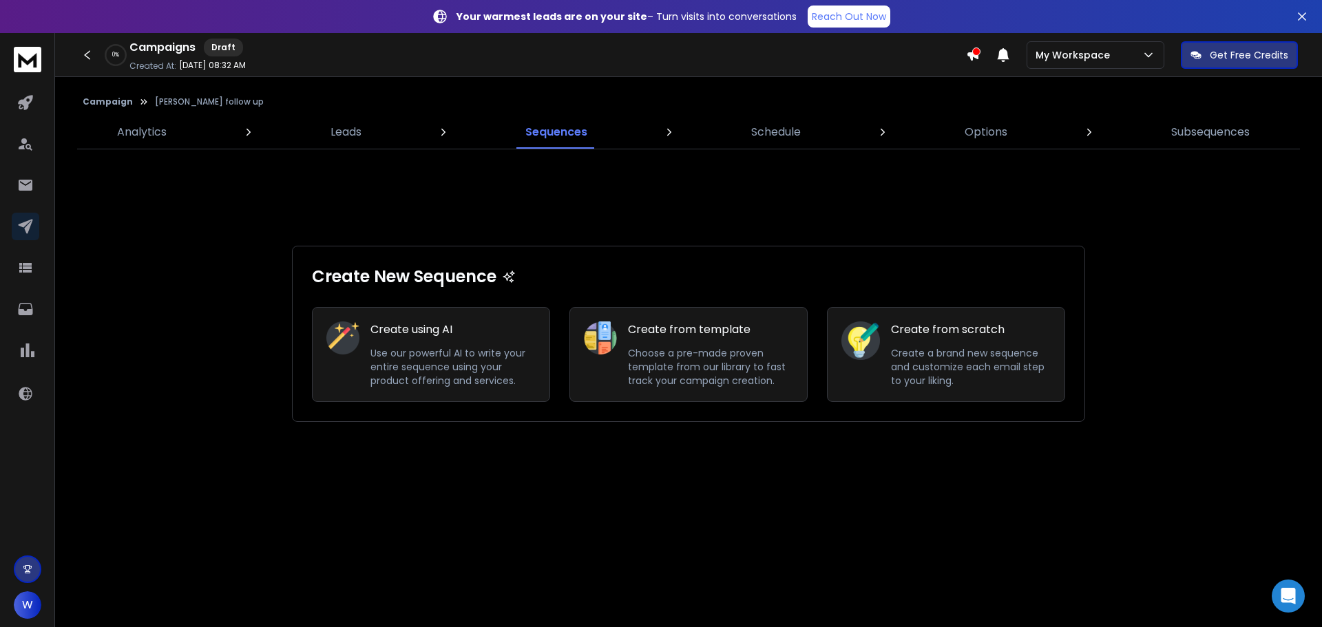
click at [933, 357] on p "Create a brand new sequence and customize each email step to your liking." at bounding box center [971, 366] width 160 height 41
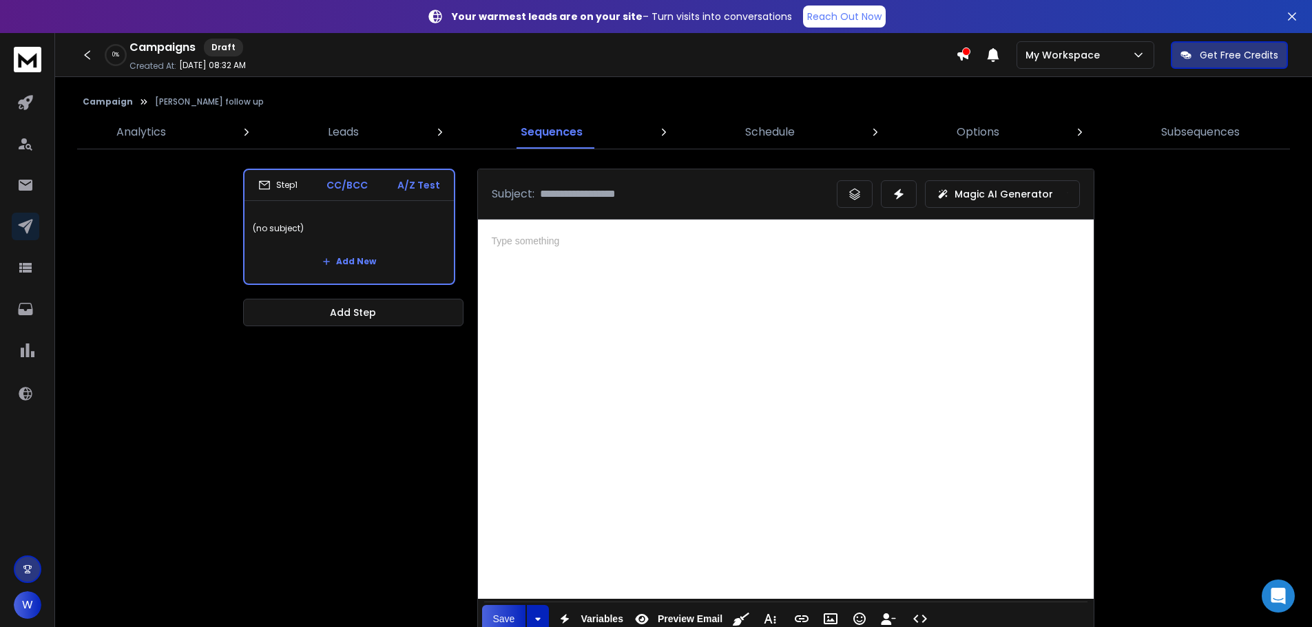
click at [650, 191] on input at bounding box center [681, 194] width 283 height 17
type input "*"
type input "**********"
click at [531, 238] on div at bounding box center [786, 240] width 588 height 15
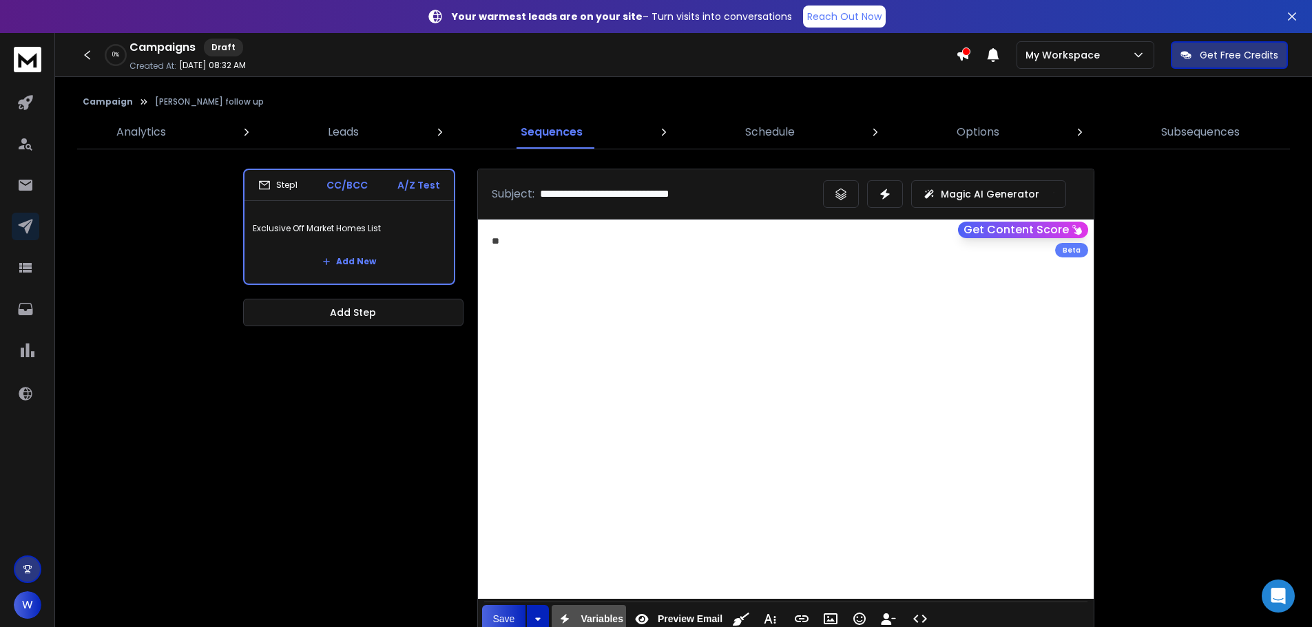
click at [598, 616] on span "Variables" at bounding box center [602, 620] width 48 height 12
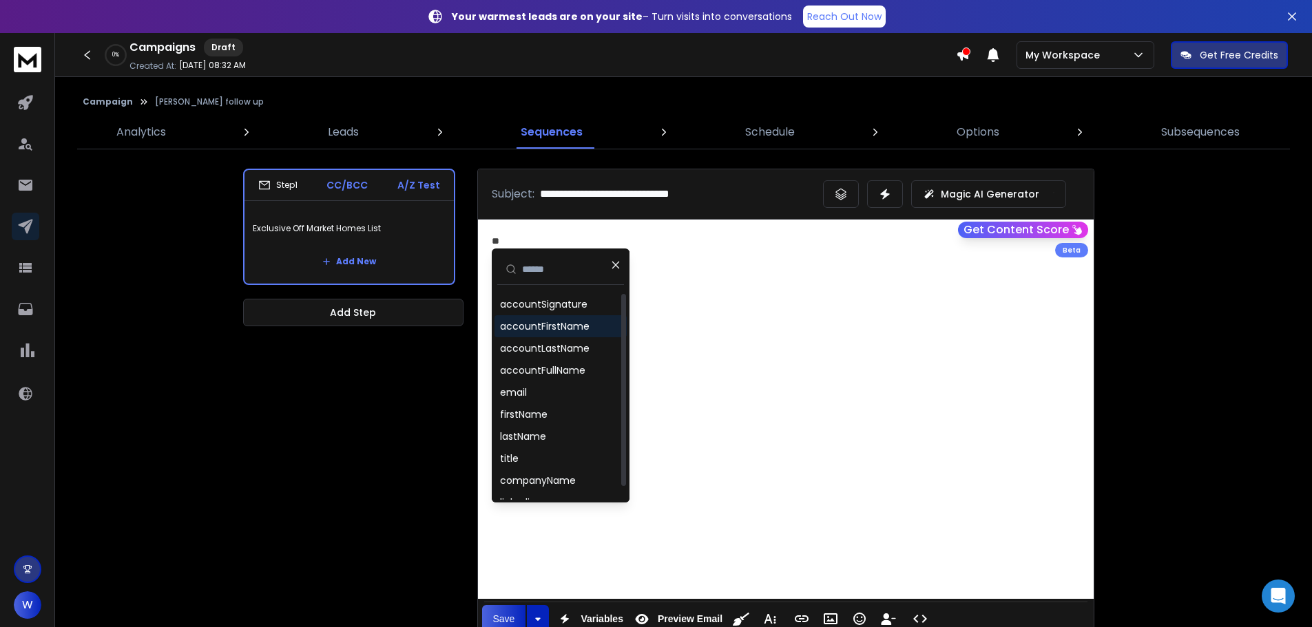
click at [561, 322] on div "accountFirstName" at bounding box center [545, 327] width 90 height 14
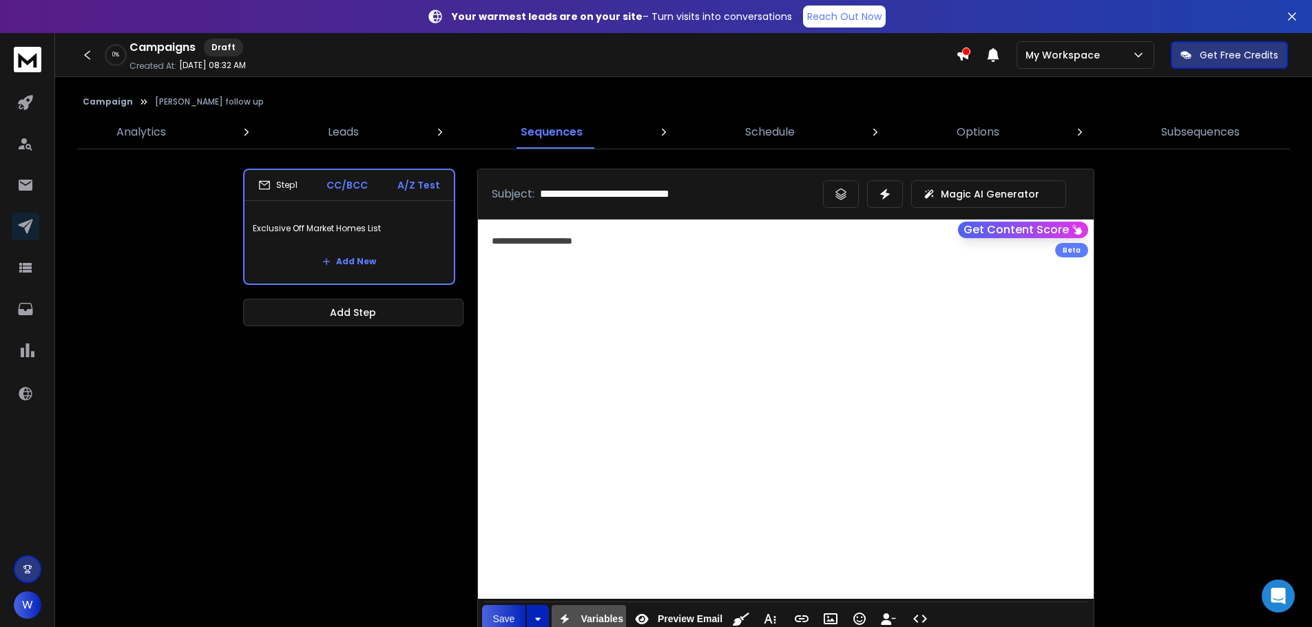
click at [599, 618] on span "Variables" at bounding box center [602, 620] width 48 height 12
click at [601, 616] on span "Variables" at bounding box center [602, 620] width 48 height 12
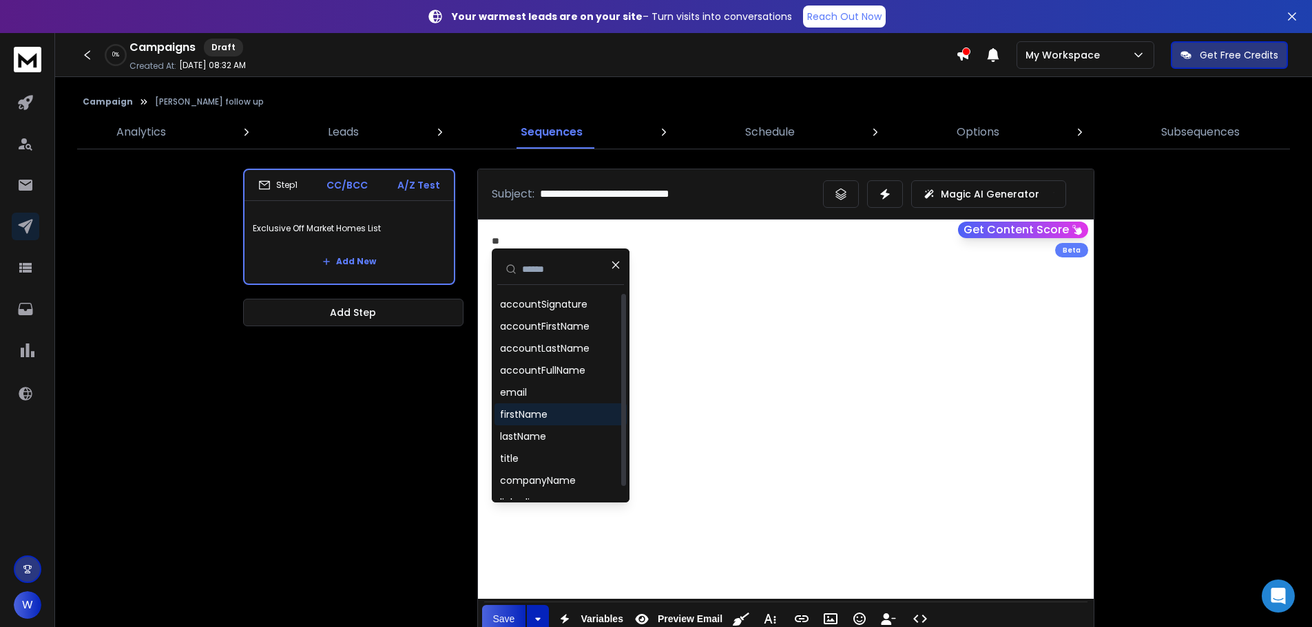
click at [533, 414] on div "firstName" at bounding box center [524, 415] width 48 height 14
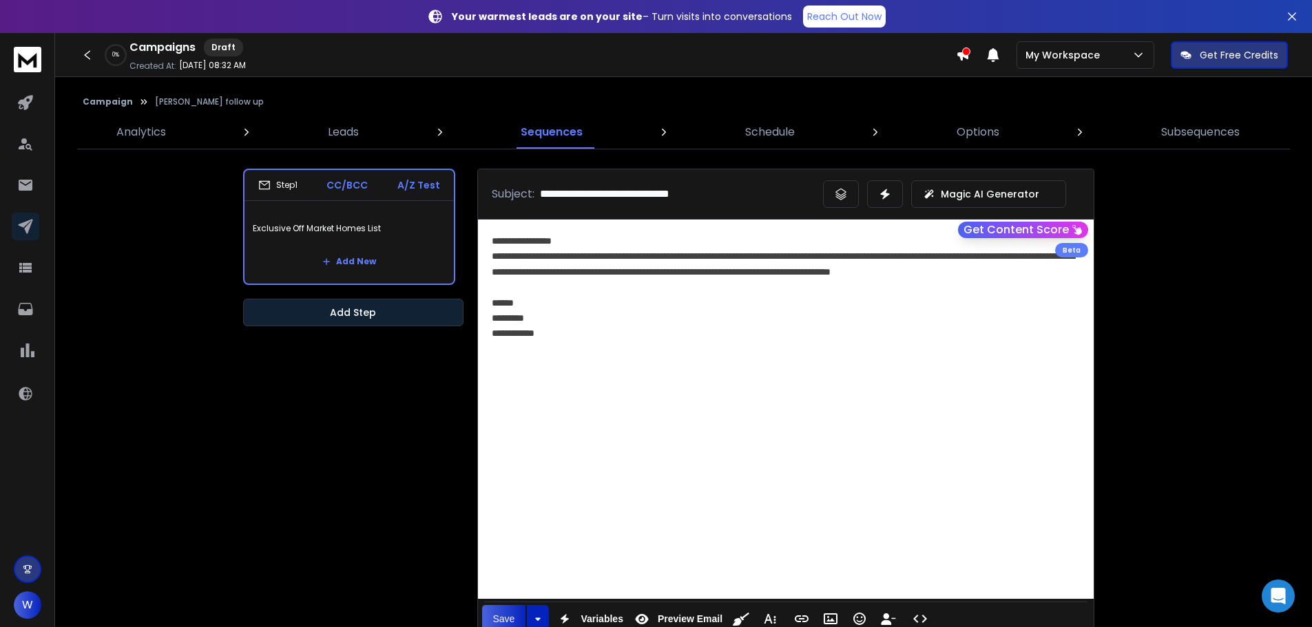
click at [348, 313] on button "Add Step" at bounding box center [353, 313] width 220 height 28
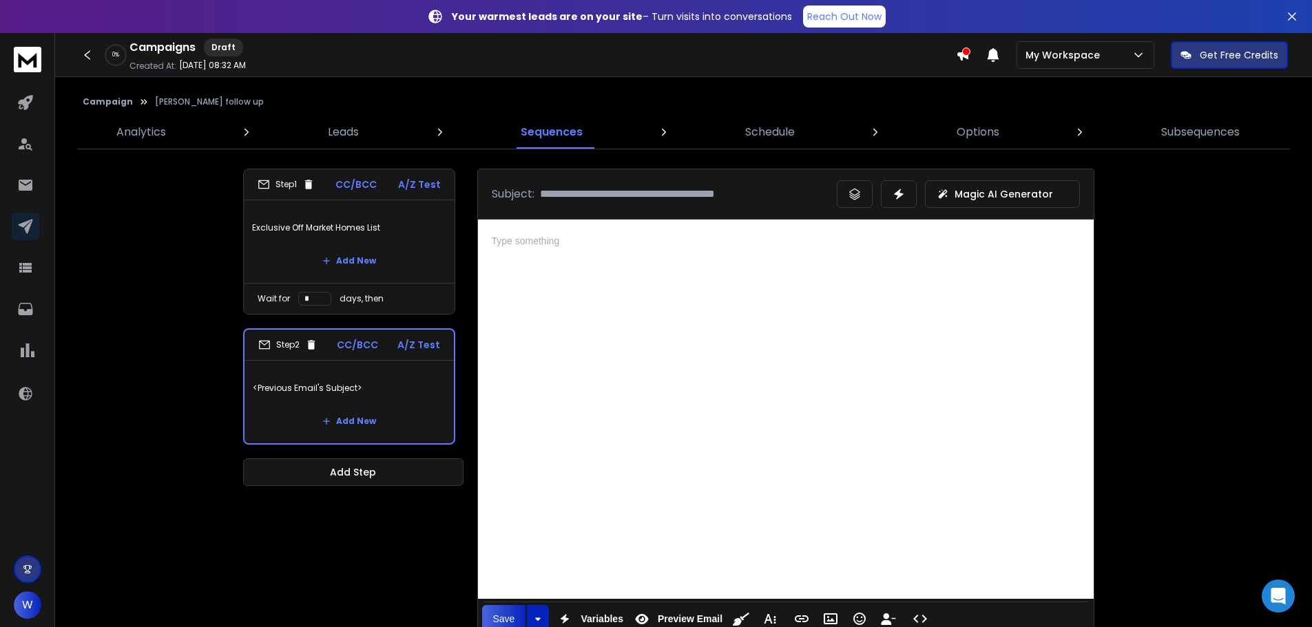
click at [307, 298] on input "*" at bounding box center [314, 299] width 33 height 14
type input "**********"
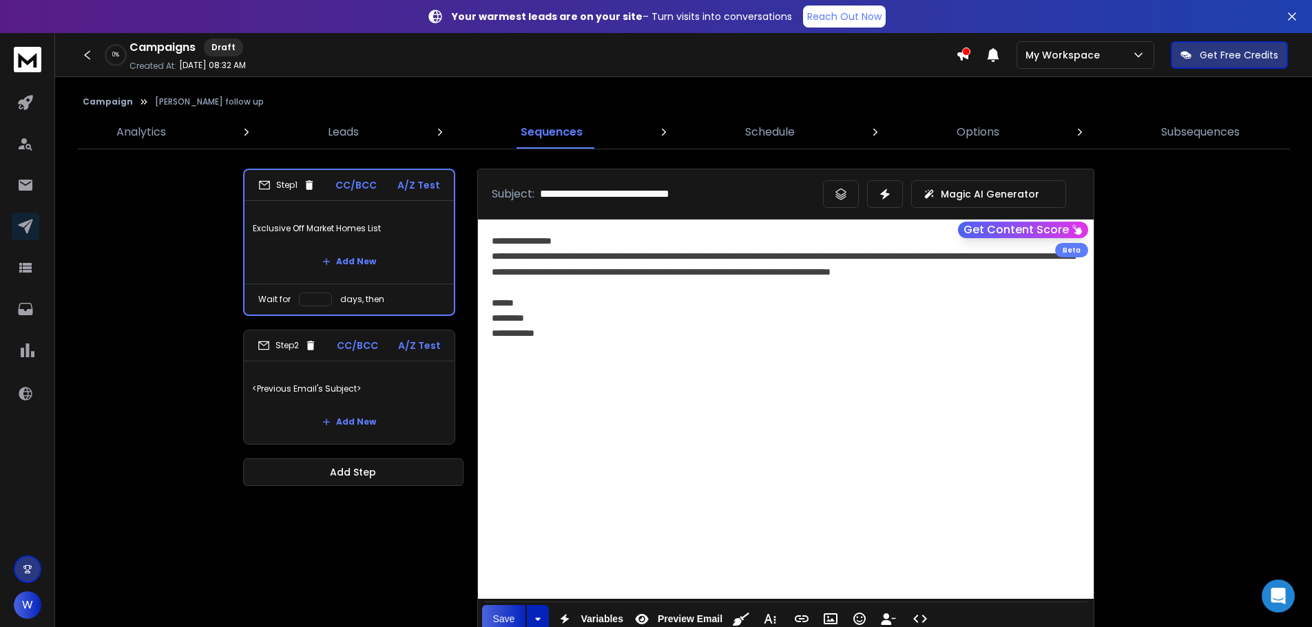
type input "*"
click at [354, 421] on button "Add New" at bounding box center [349, 422] width 76 height 28
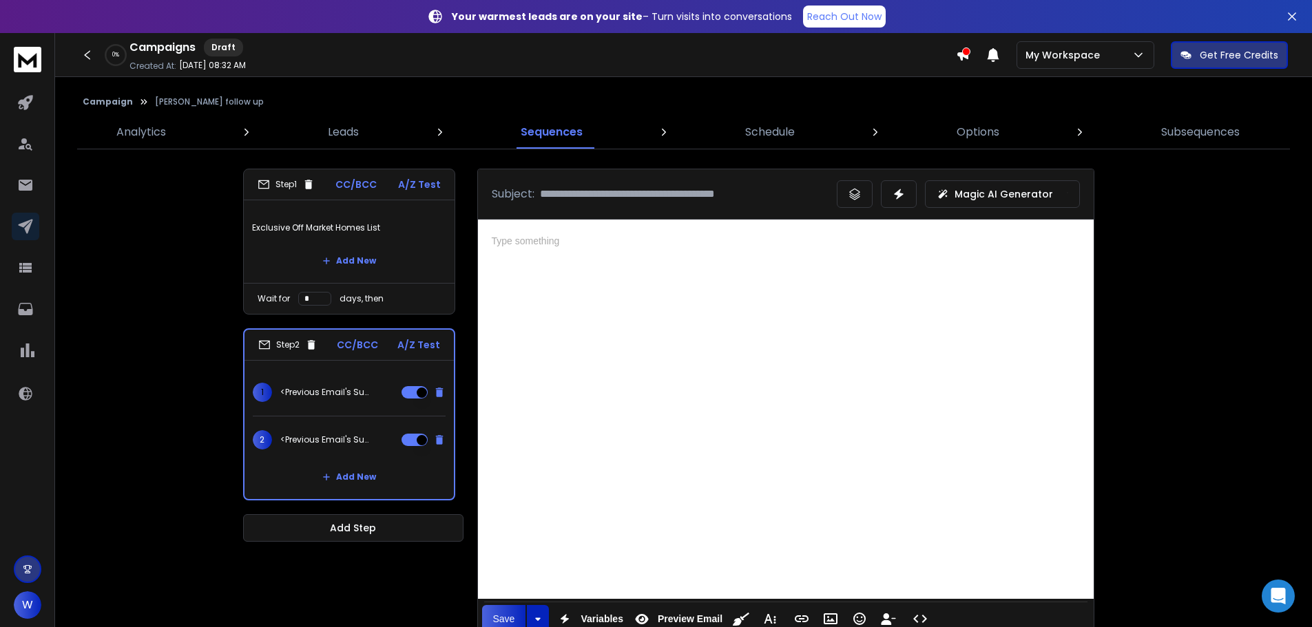
click at [778, 194] on input at bounding box center [681, 194] width 283 height 17
type input "**********"
click at [538, 236] on div at bounding box center [786, 240] width 588 height 15
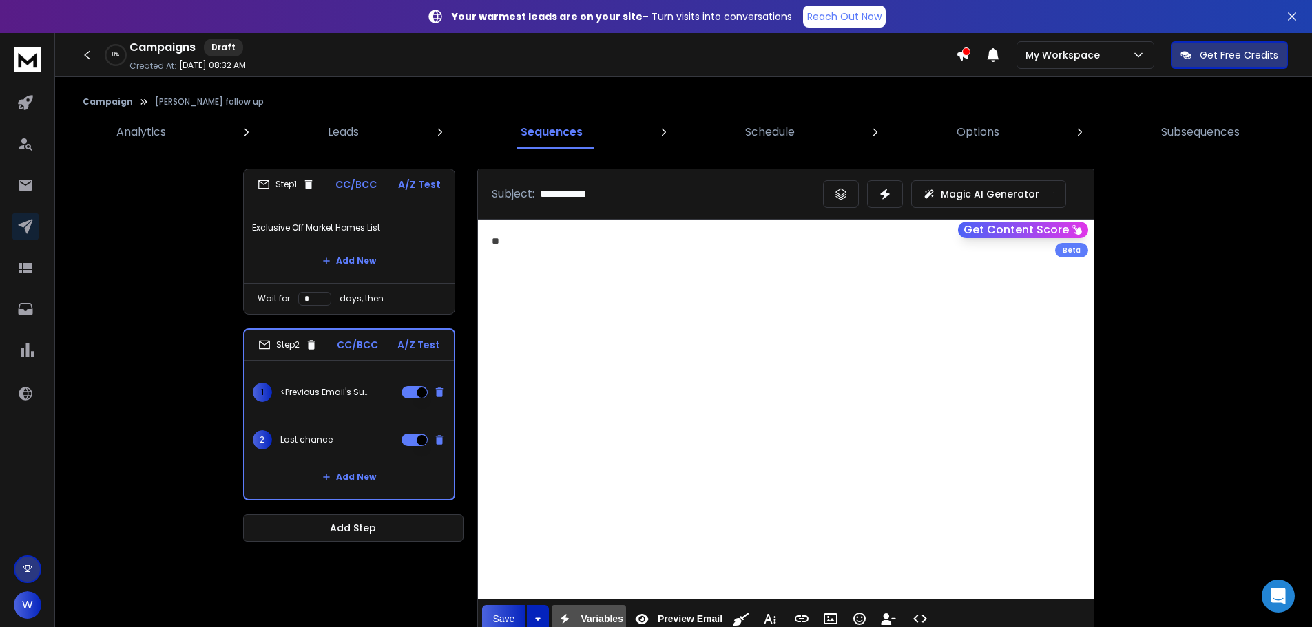
click at [601, 616] on span "Variables" at bounding box center [602, 620] width 48 height 12
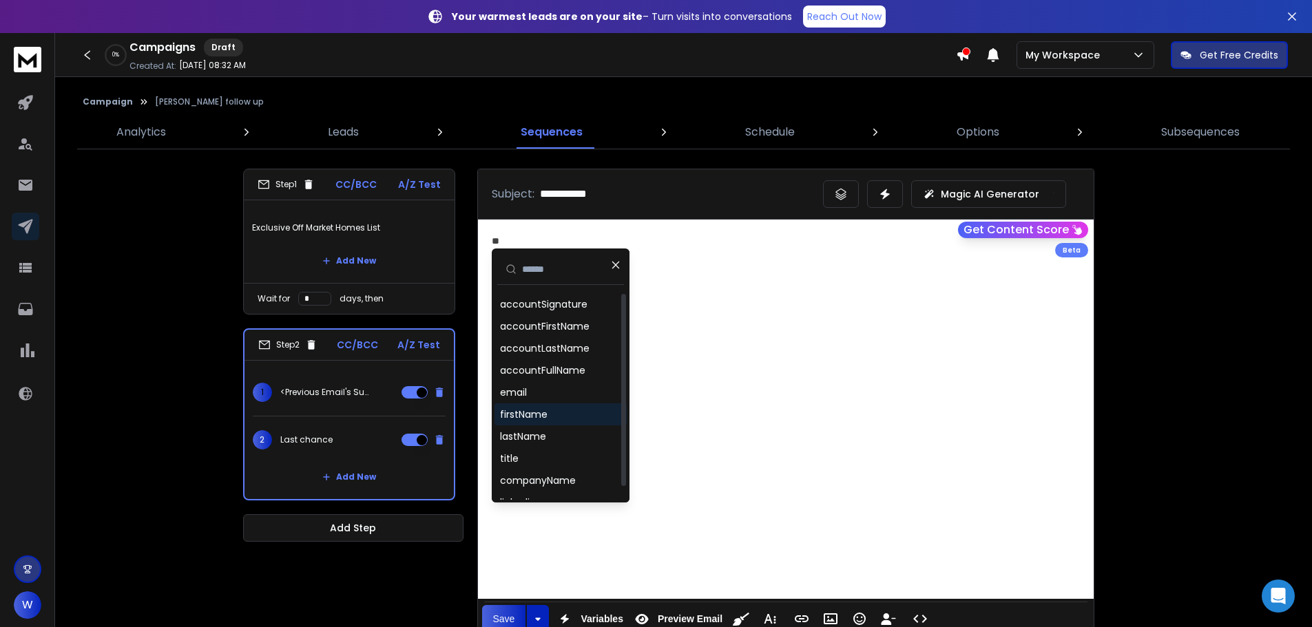
click at [541, 415] on div "firstName" at bounding box center [524, 415] width 48 height 14
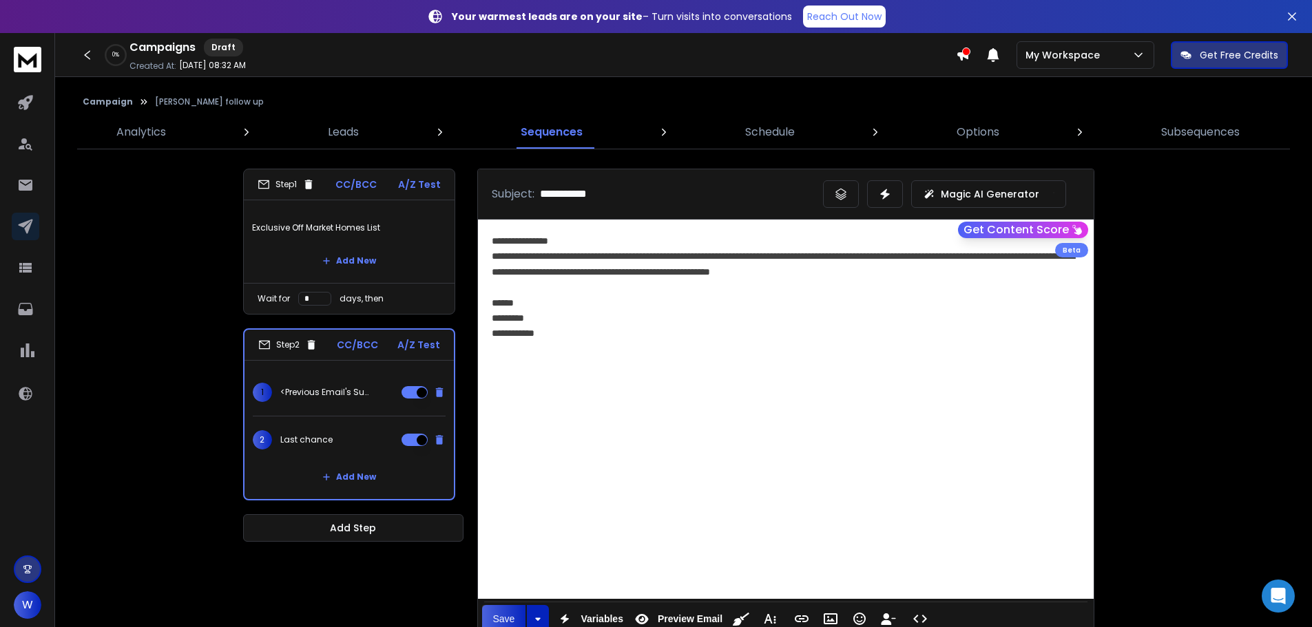
click at [439, 390] on icon at bounding box center [439, 393] width 8 height 10
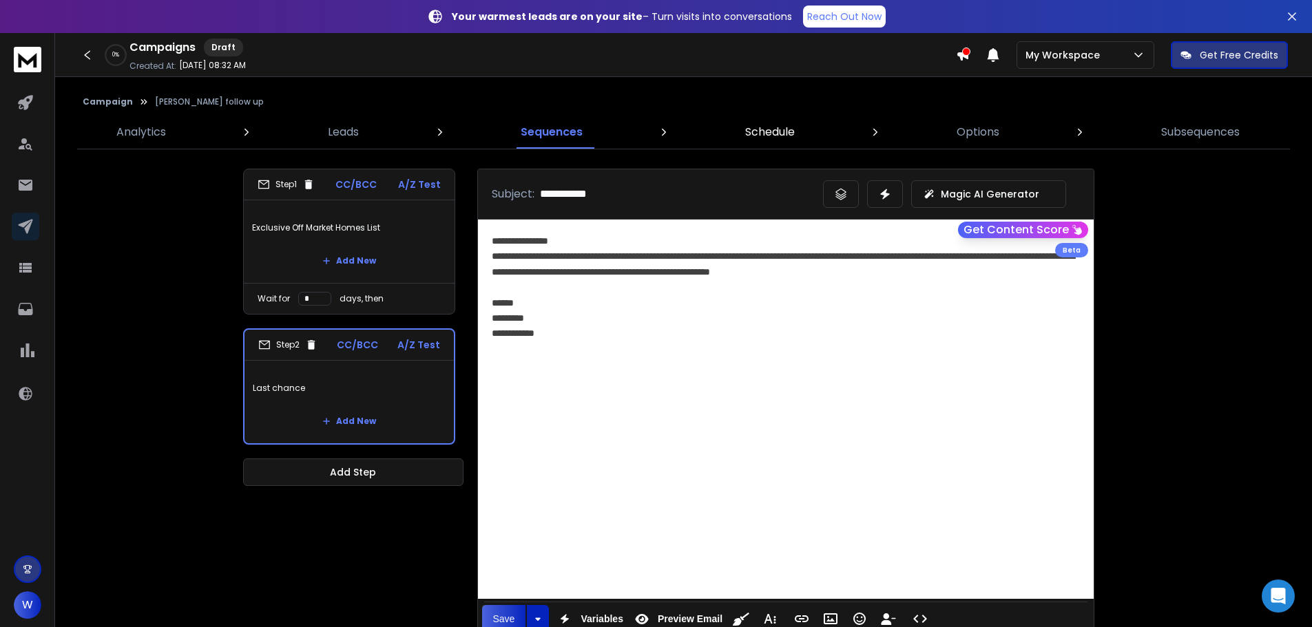
click at [762, 132] on p "Schedule" at bounding box center [770, 132] width 50 height 17
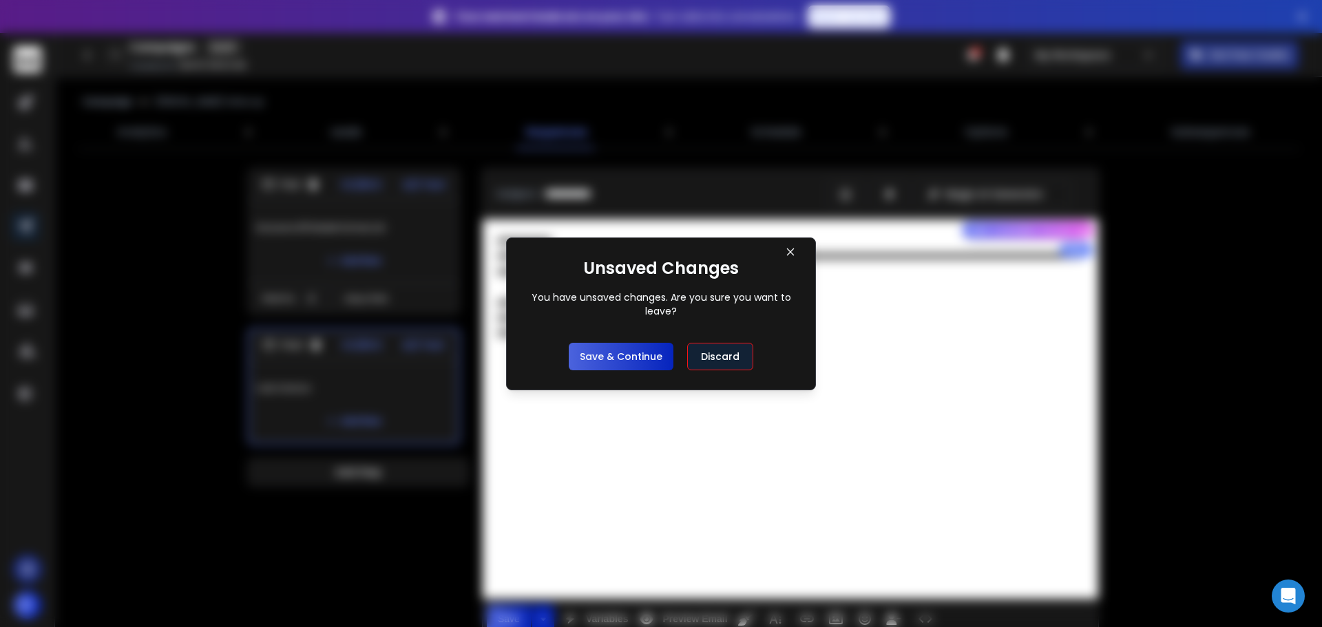
click at [625, 353] on button "Save & Continue" at bounding box center [621, 357] width 105 height 28
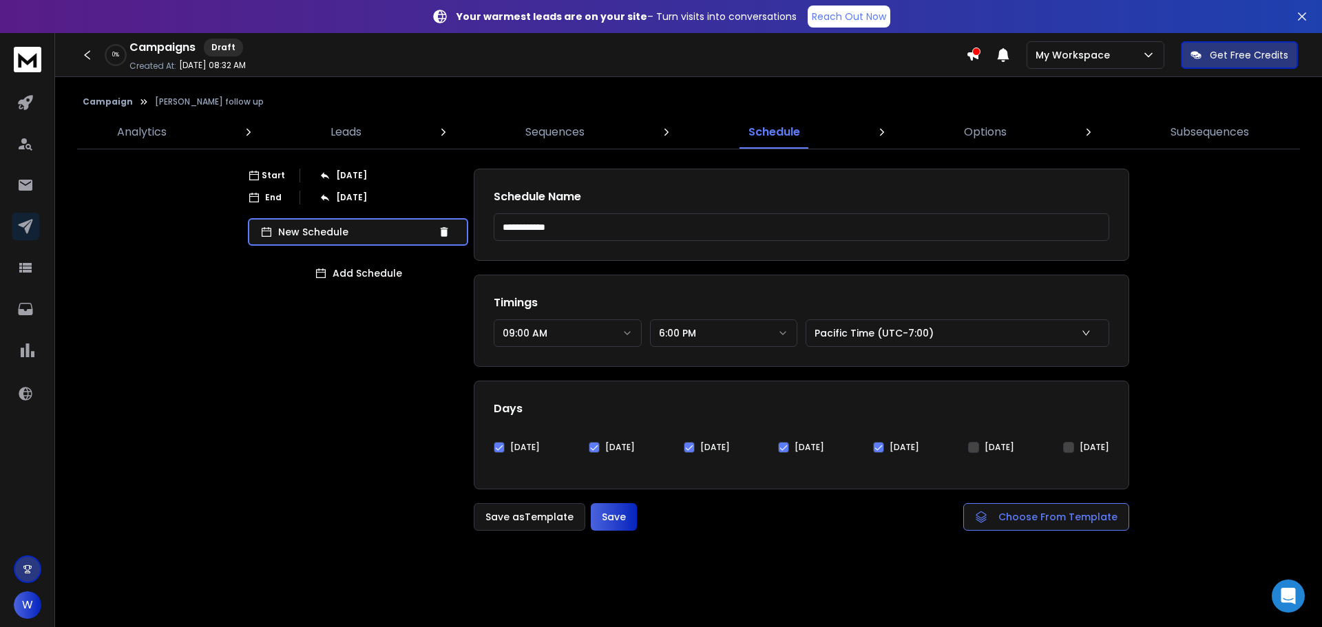
click at [274, 198] on p "End" at bounding box center [273, 197] width 17 height 11
click at [351, 171] on p "Sat Aug 16 2025" at bounding box center [351, 175] width 31 height 11
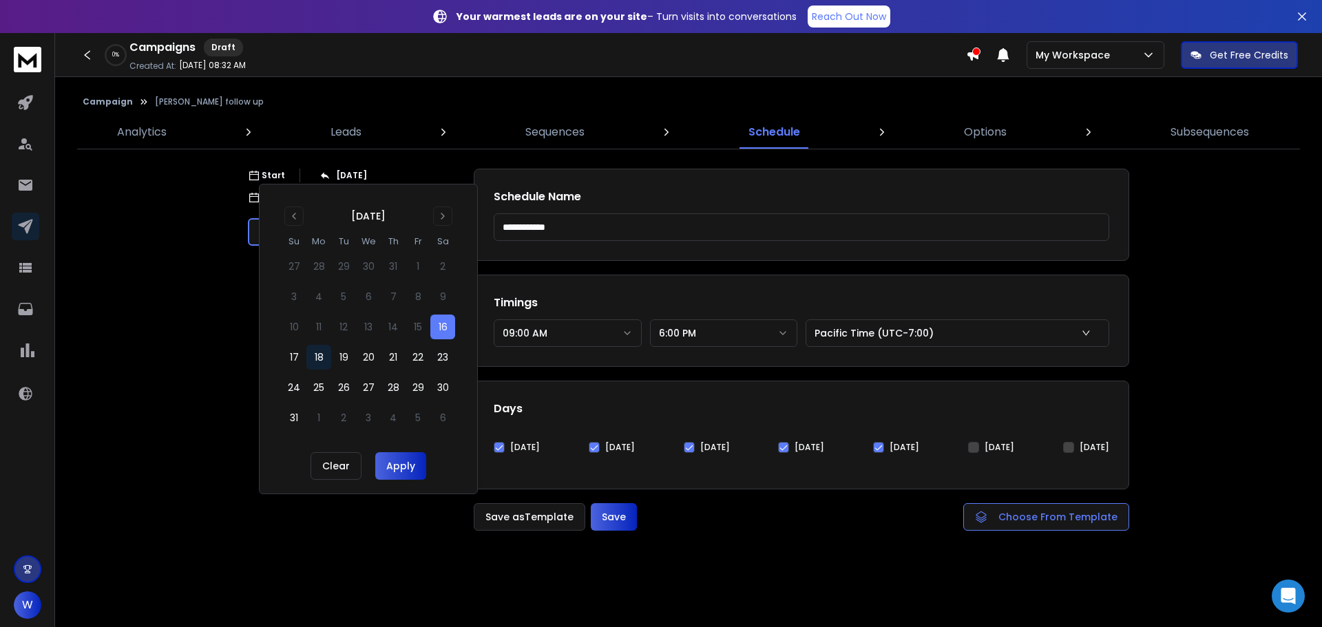
click at [316, 353] on button "18" at bounding box center [318, 357] width 25 height 25
click at [401, 466] on button "Apply" at bounding box center [400, 466] width 51 height 28
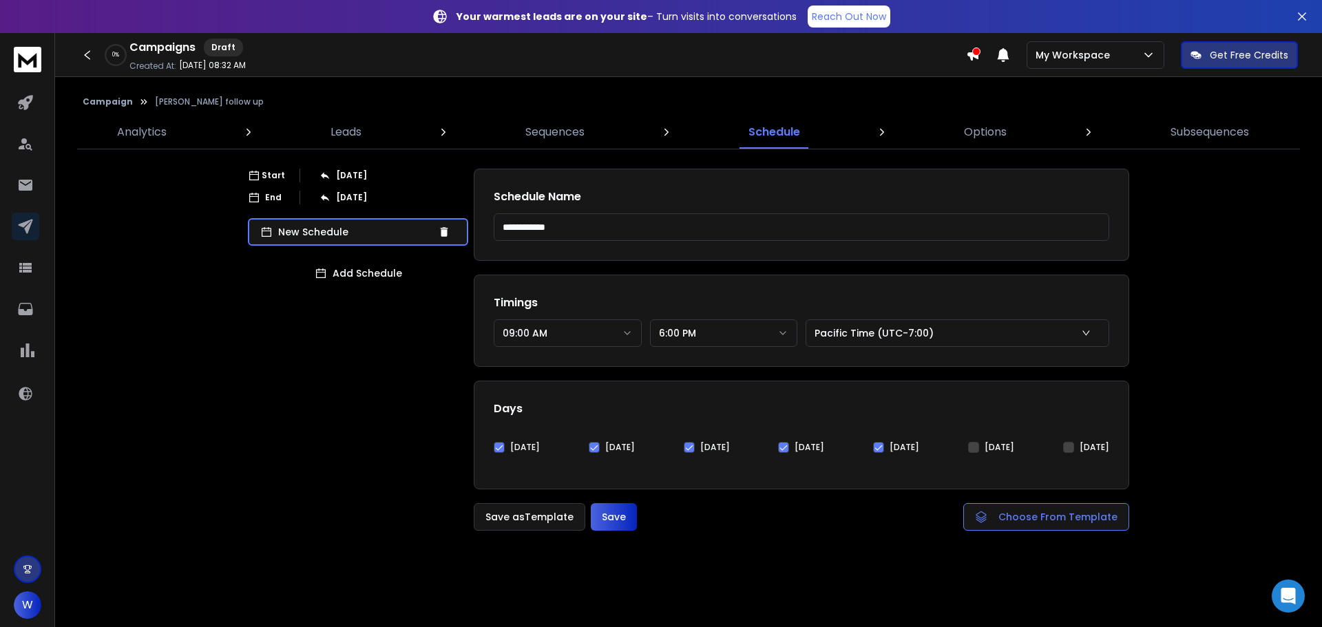
click at [363, 194] on p "Sun Aug 16 2026" at bounding box center [351, 197] width 31 height 11
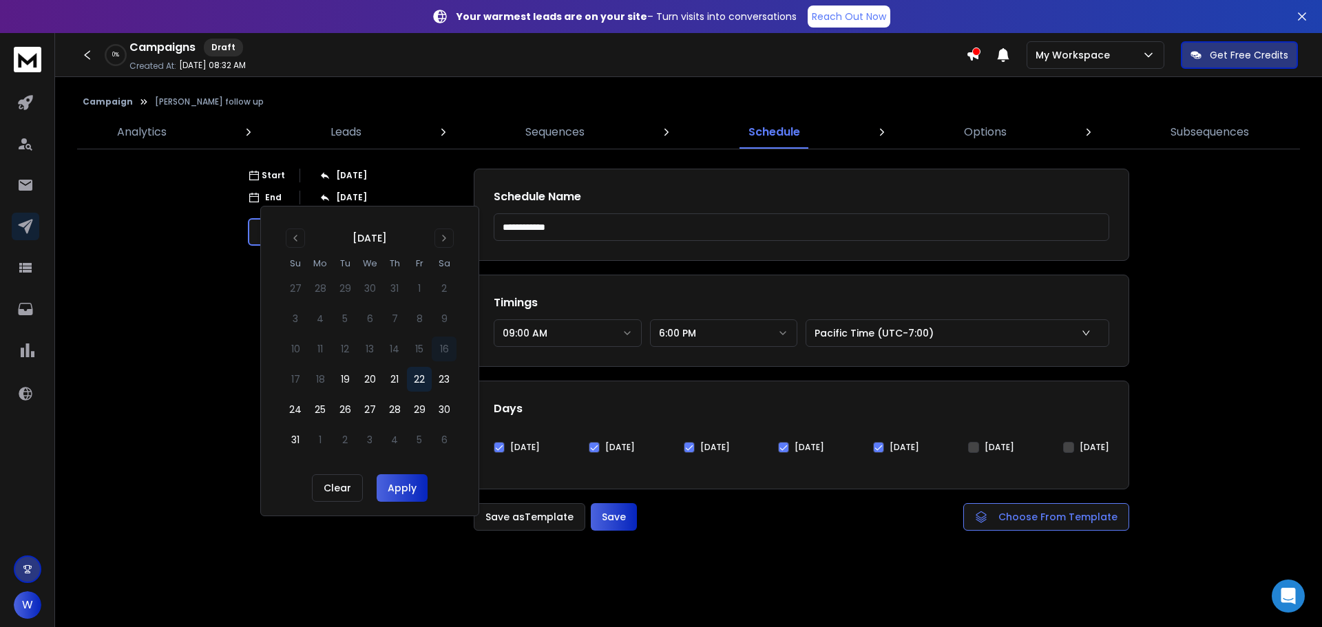
click at [420, 376] on button "22" at bounding box center [419, 379] width 25 height 25
click at [401, 487] on button "Apply" at bounding box center [402, 489] width 51 height 28
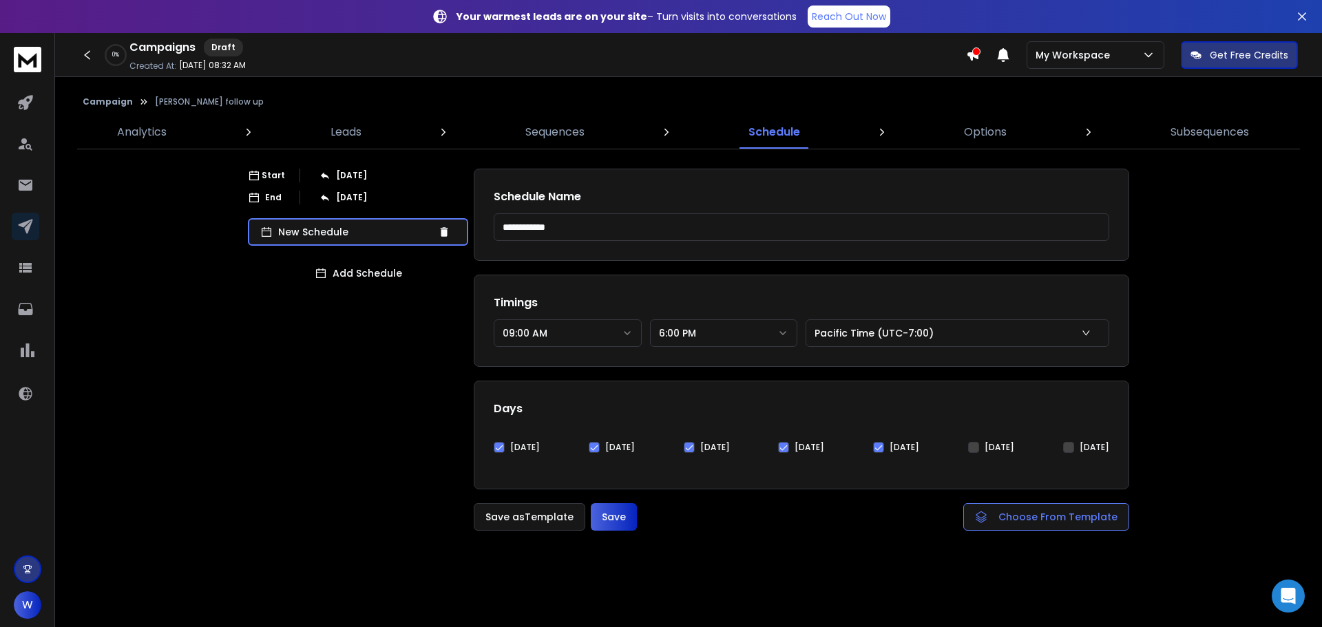
click at [969, 446] on button "Saturday" at bounding box center [973, 447] width 11 height 11
click at [1063, 448] on button "Sunday" at bounding box center [1068, 447] width 11 height 11
click at [617, 517] on button "Save" at bounding box center [614, 517] width 46 height 28
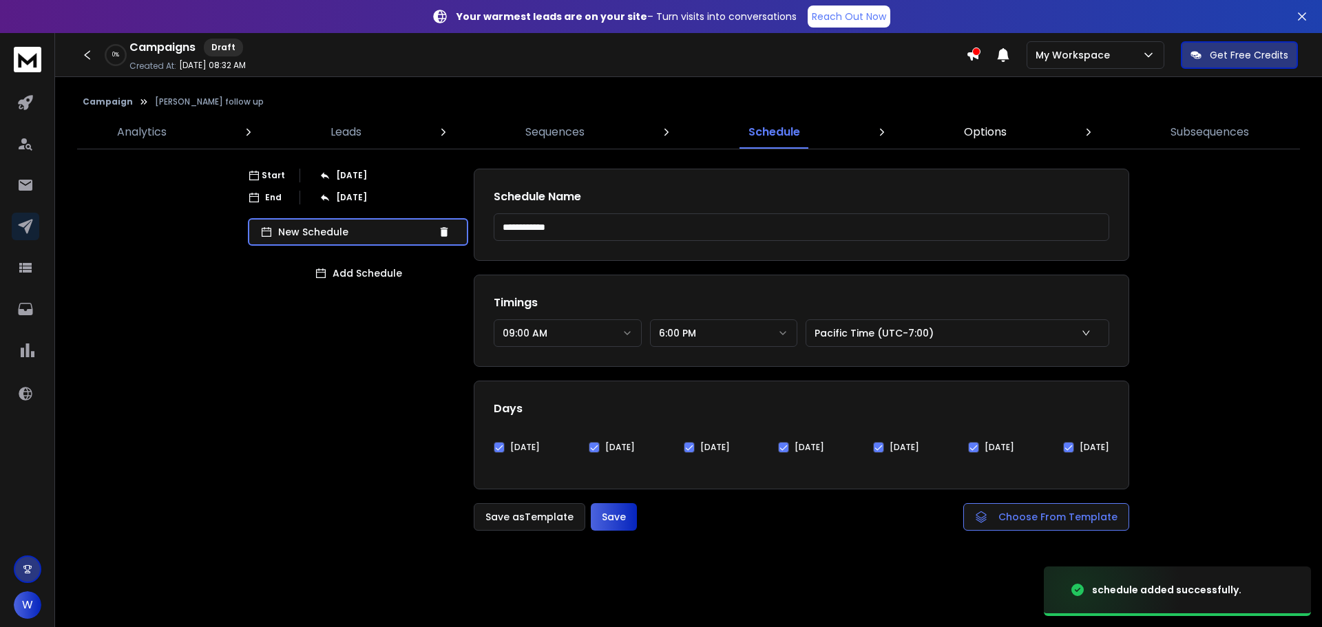
click at [978, 135] on p "Options" at bounding box center [985, 132] width 43 height 17
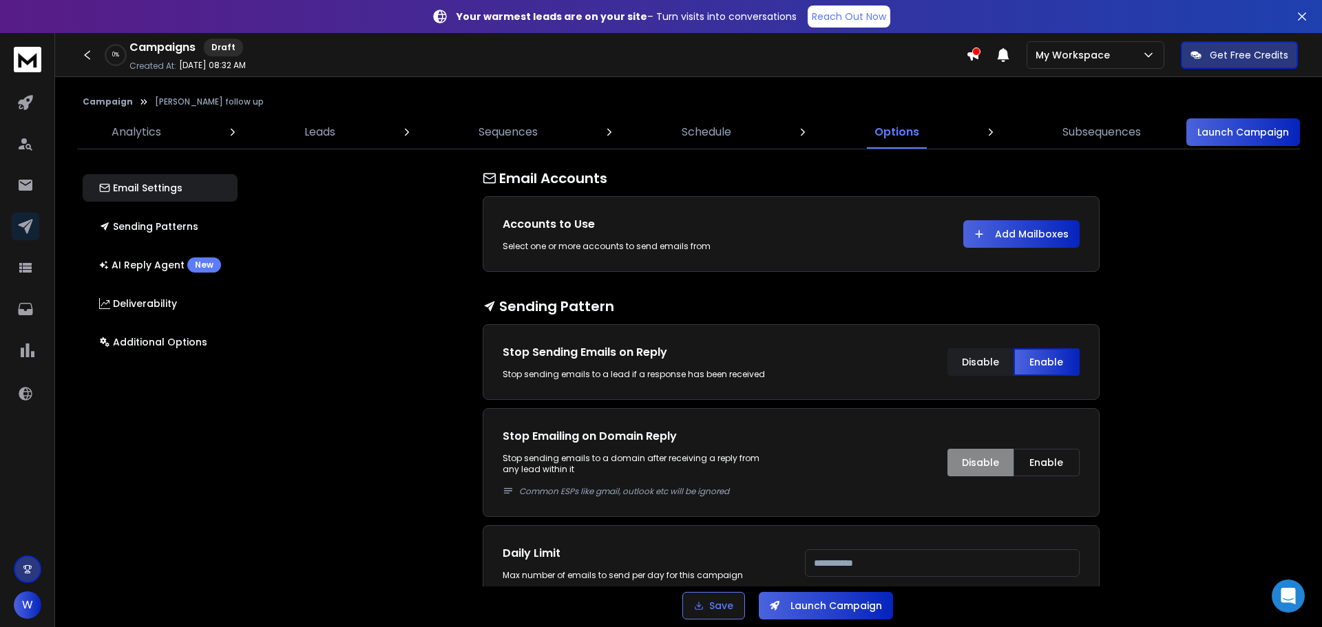
click at [1021, 234] on button "Add Mailboxes" at bounding box center [1021, 234] width 116 height 28
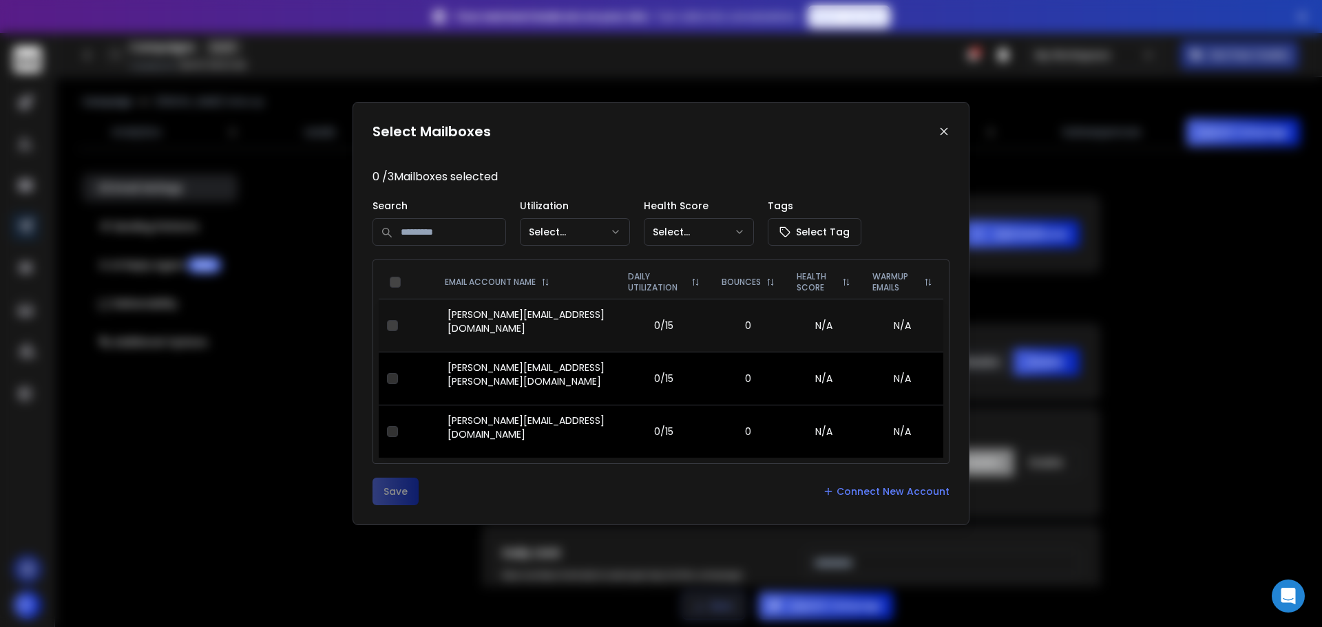
click at [390, 331] on button "button" at bounding box center [392, 325] width 11 height 11
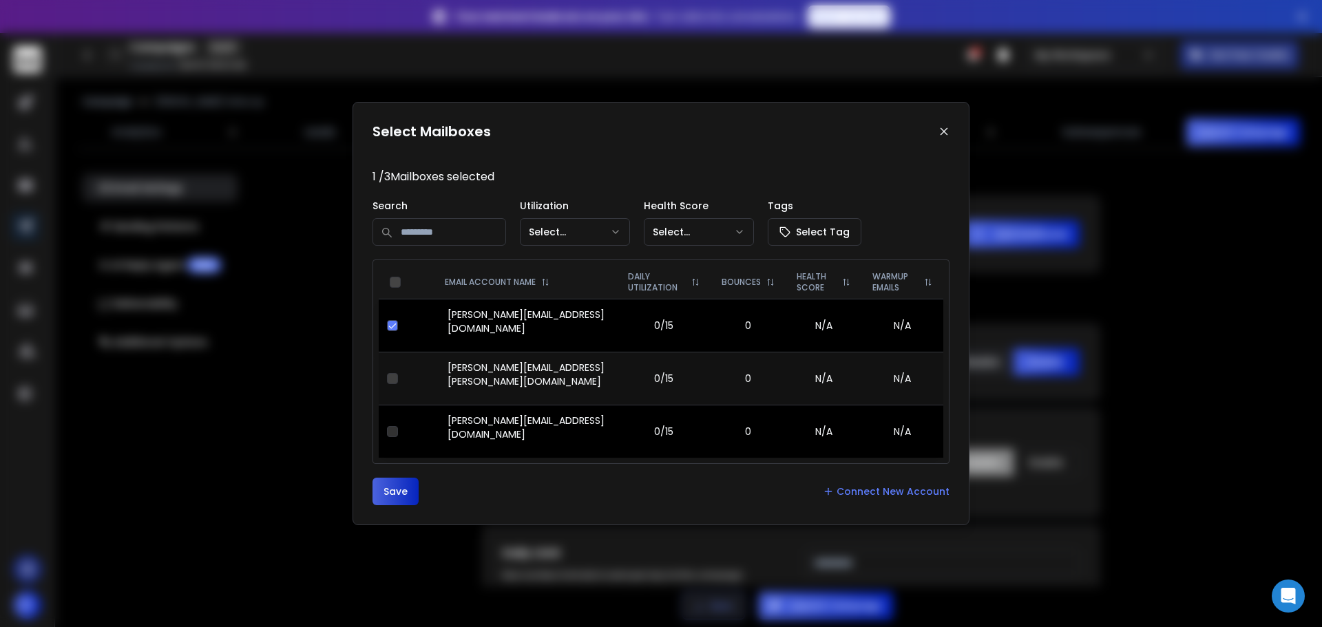
click at [394, 376] on button "button" at bounding box center [392, 378] width 11 height 11
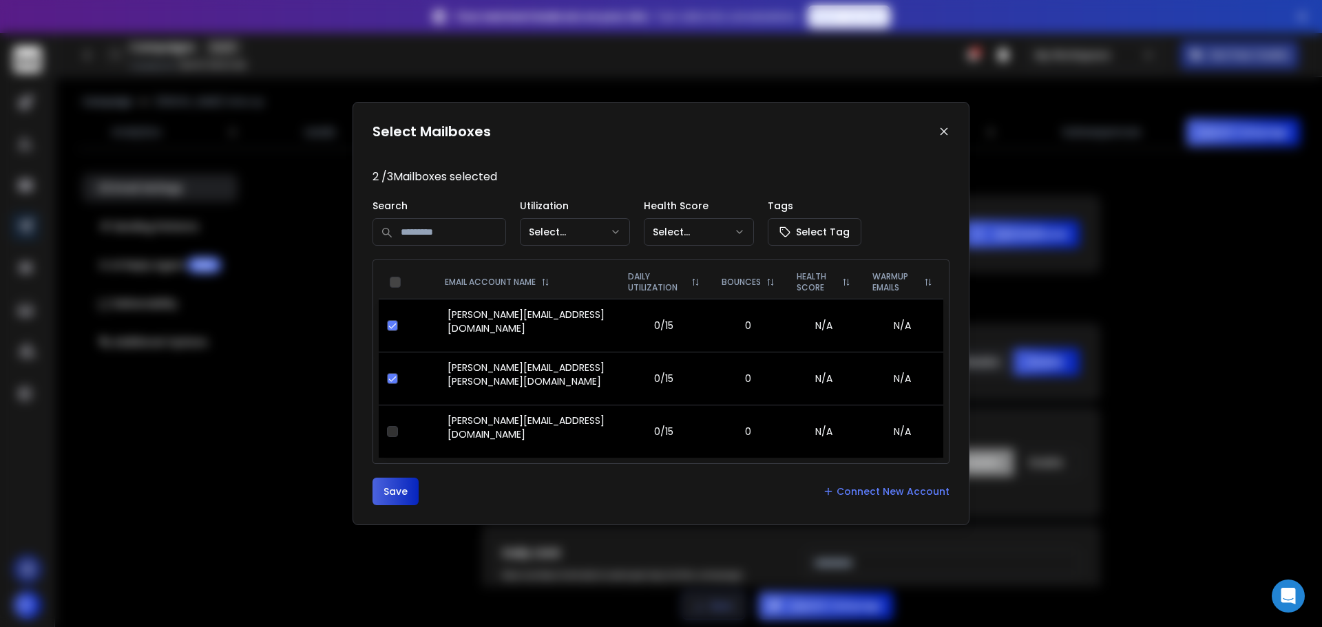
click at [399, 479] on button "Save" at bounding box center [396, 492] width 46 height 28
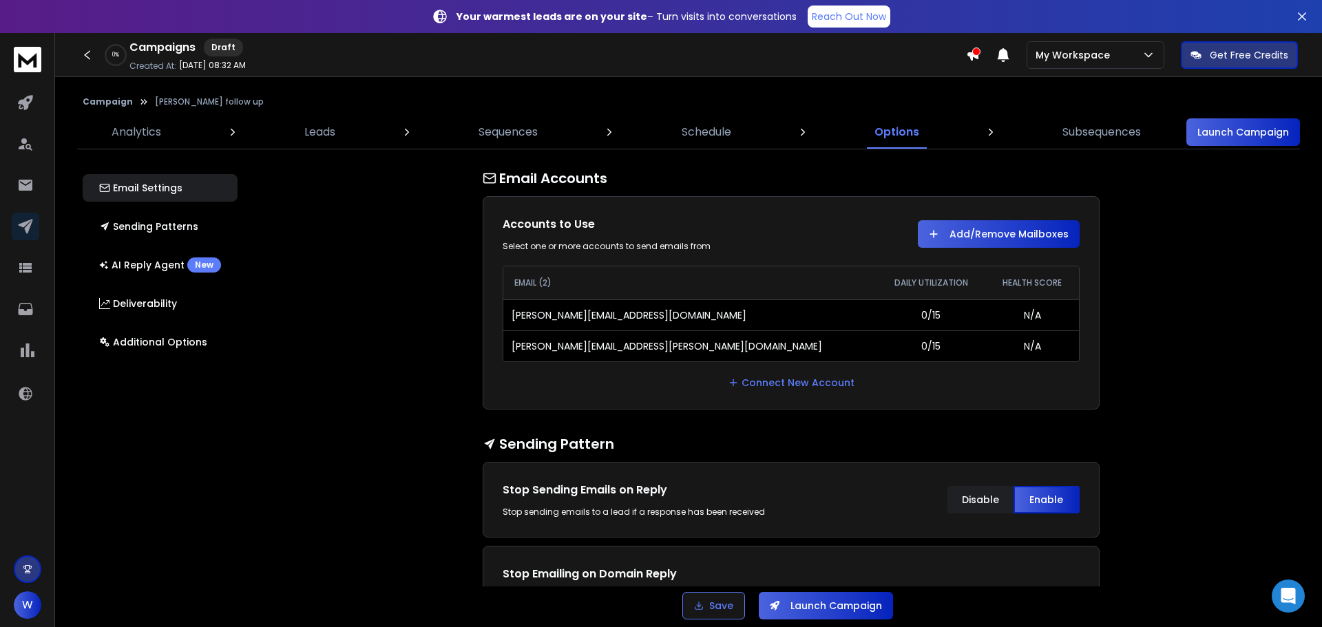
click at [828, 607] on button "Launch Campaign" at bounding box center [826, 606] width 134 height 28
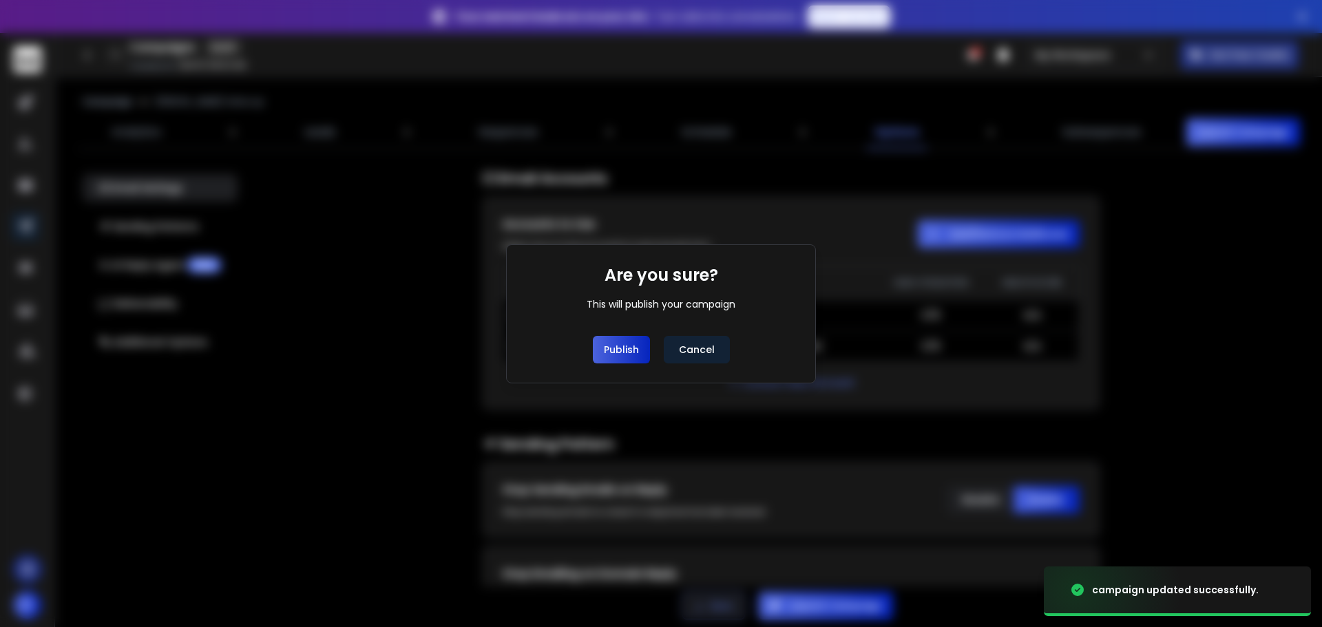
click at [616, 350] on button "Publish" at bounding box center [621, 350] width 57 height 28
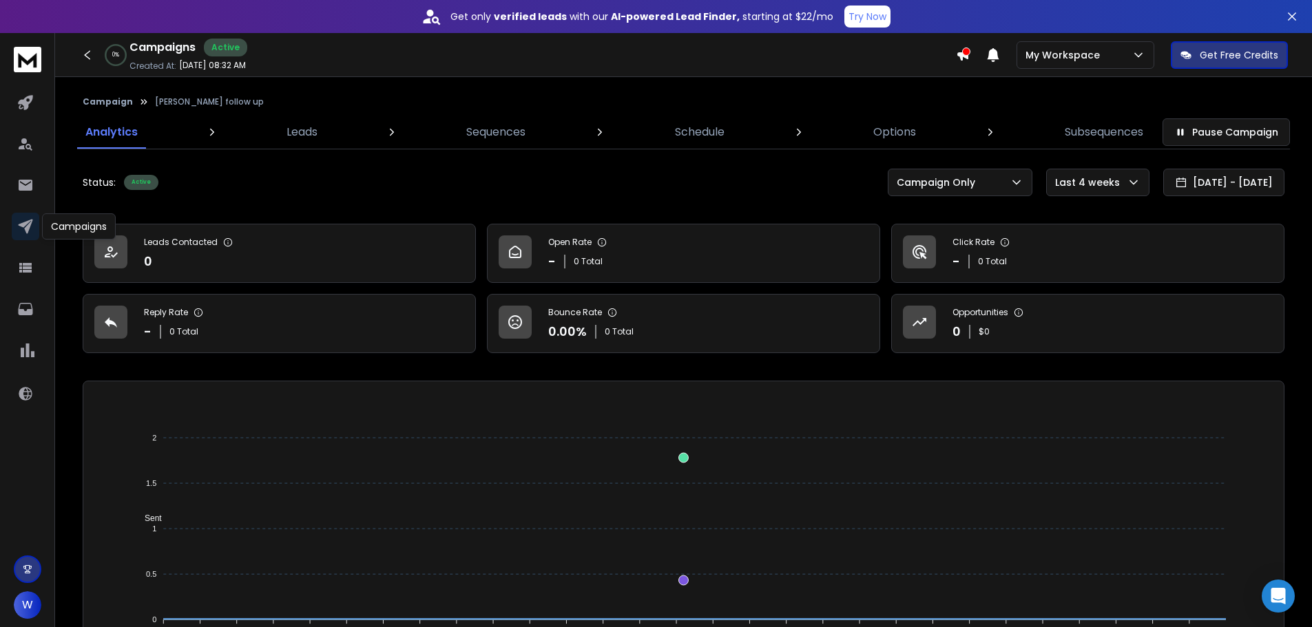
click at [30, 222] on icon at bounding box center [25, 226] width 17 height 17
